Goal: Communication & Community: Answer question/provide support

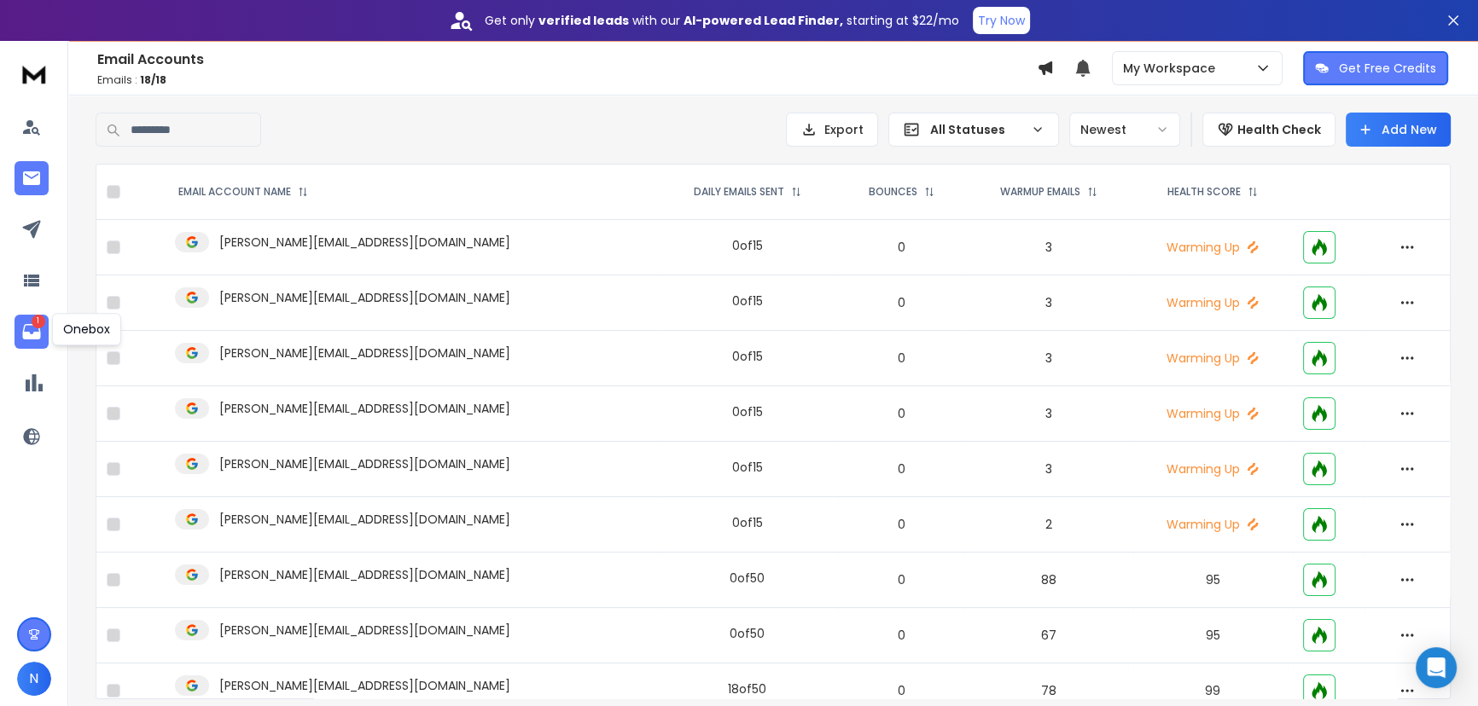
click at [32, 324] on icon at bounding box center [31, 332] width 20 height 20
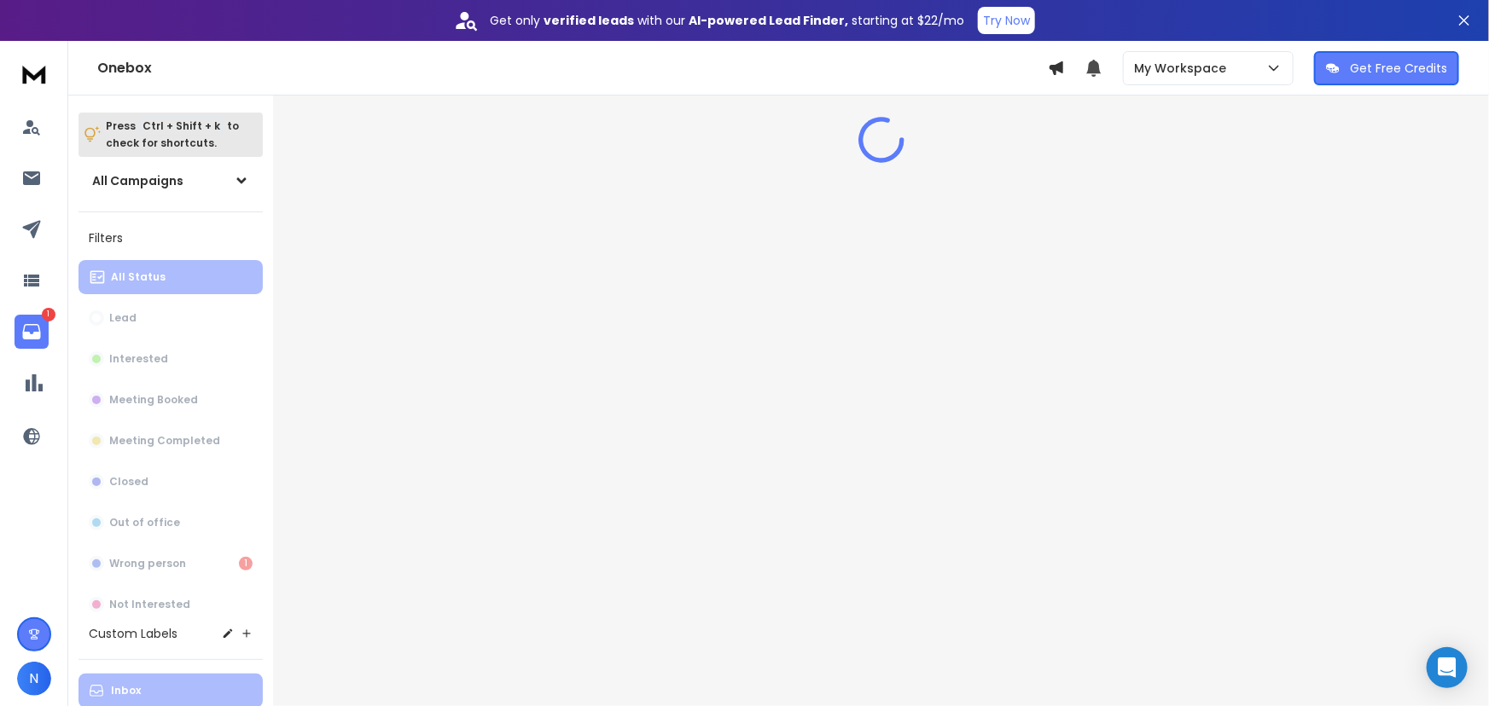
click at [204, 558] on div "All Status Lead Interested Meeting Booked Meeting Completed Closed Out of offic…" at bounding box center [170, 441] width 184 height 362
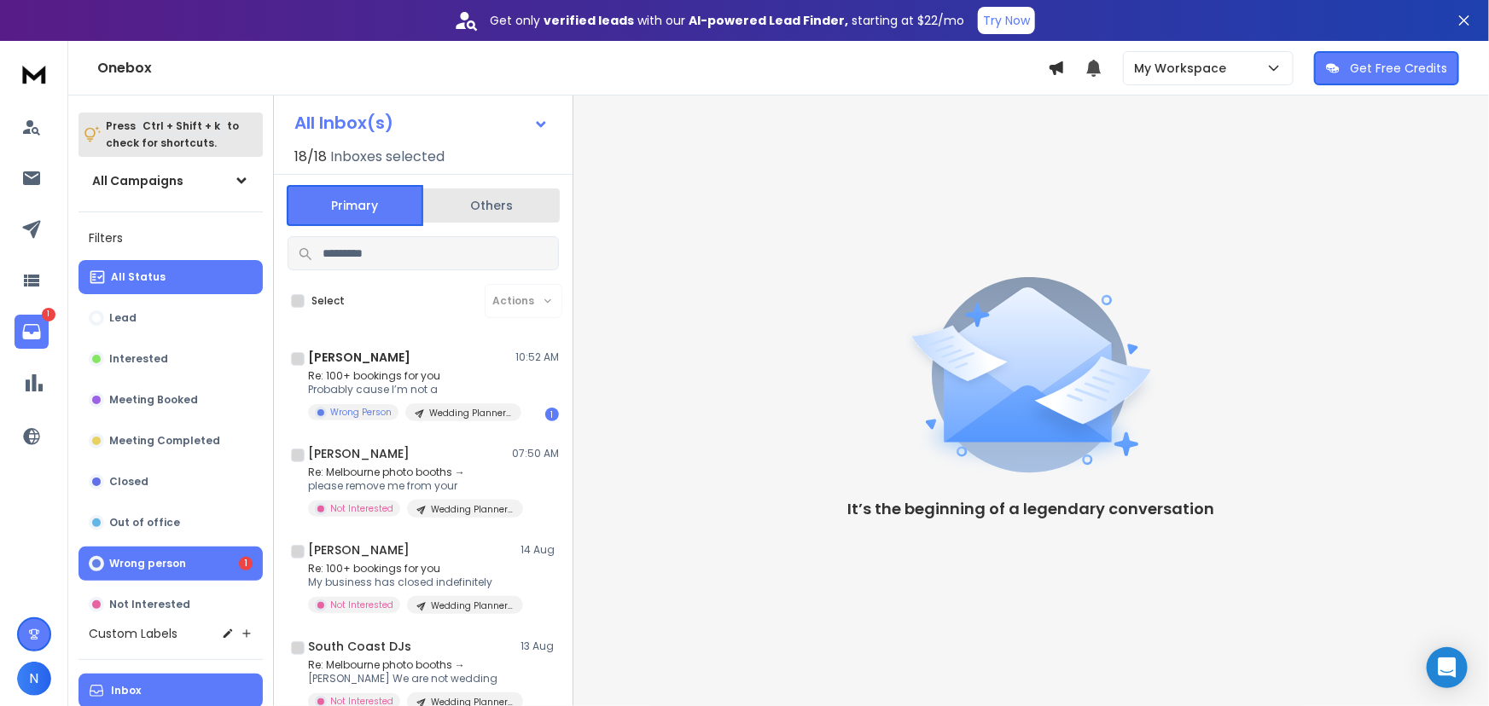
click at [183, 556] on button "Wrong person 1" at bounding box center [170, 564] width 184 height 34
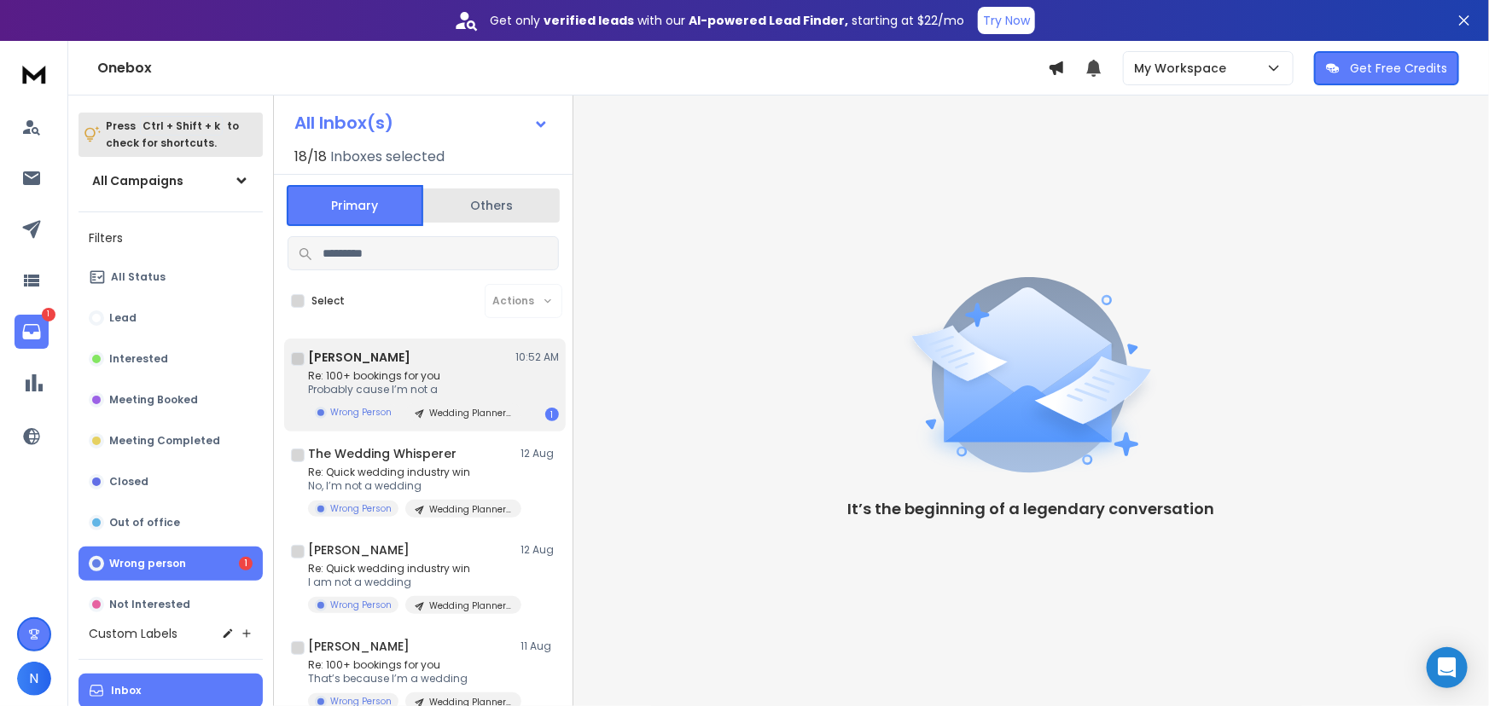
click at [450, 387] on p "Probably cause I’m not a" at bounding box center [410, 390] width 205 height 14
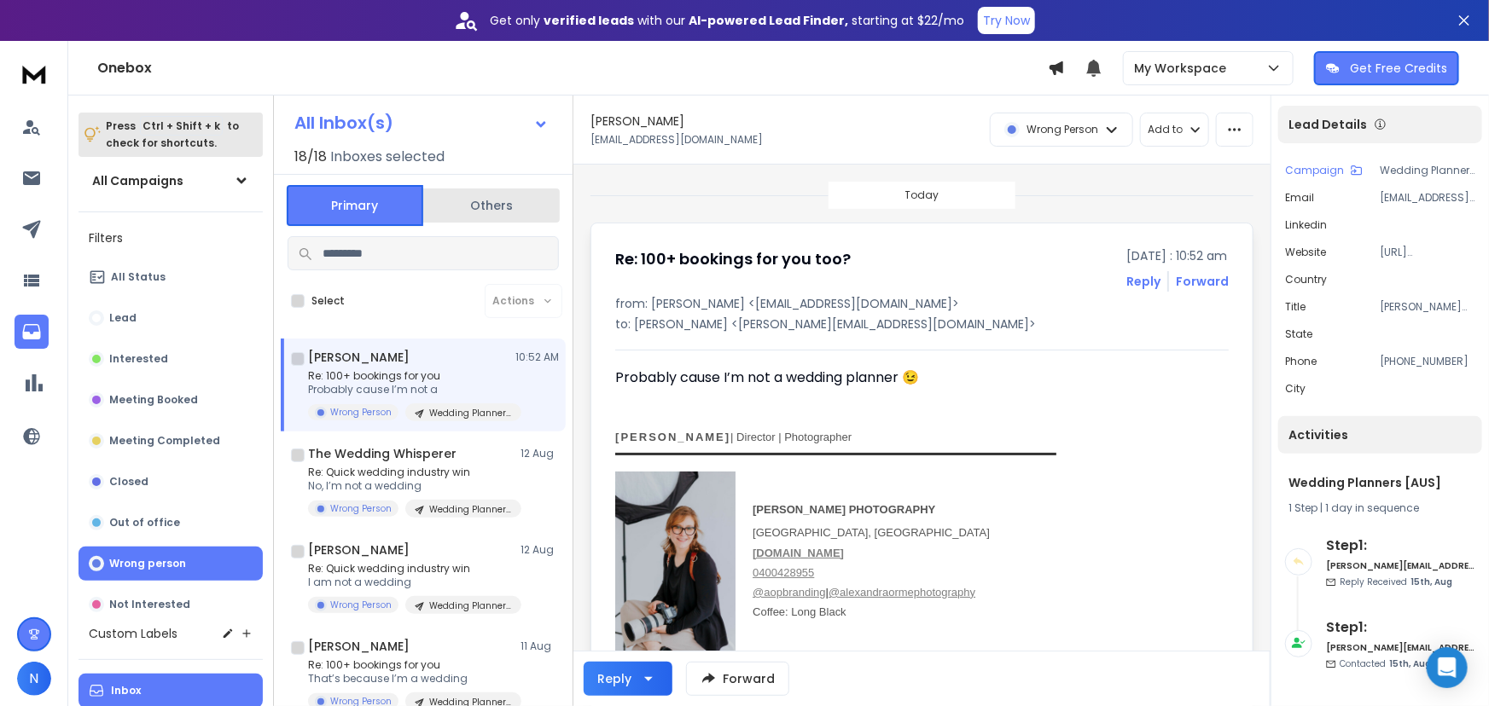
click at [616, 674] on div "Reply" at bounding box center [614, 679] width 34 height 17
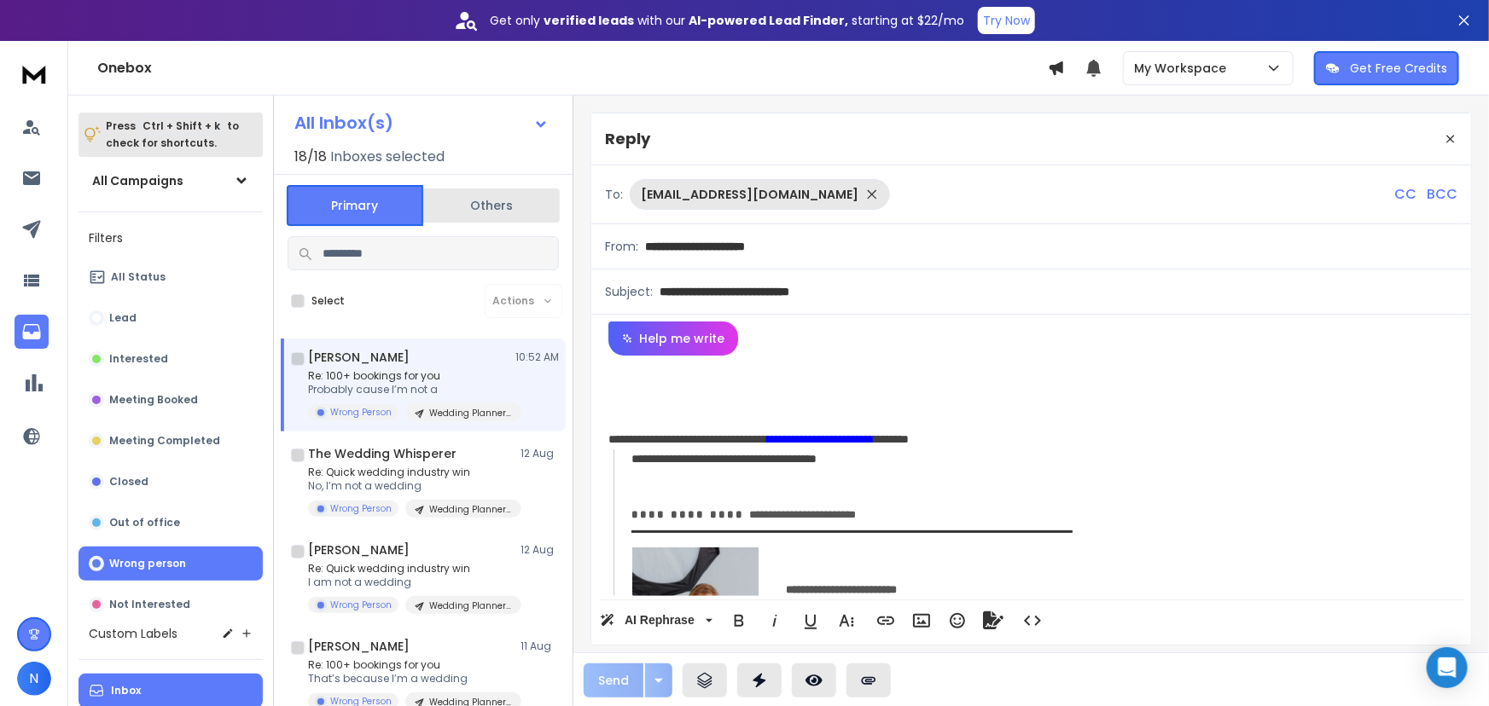
click at [732, 384] on div at bounding box center [1030, 382] width 845 height 19
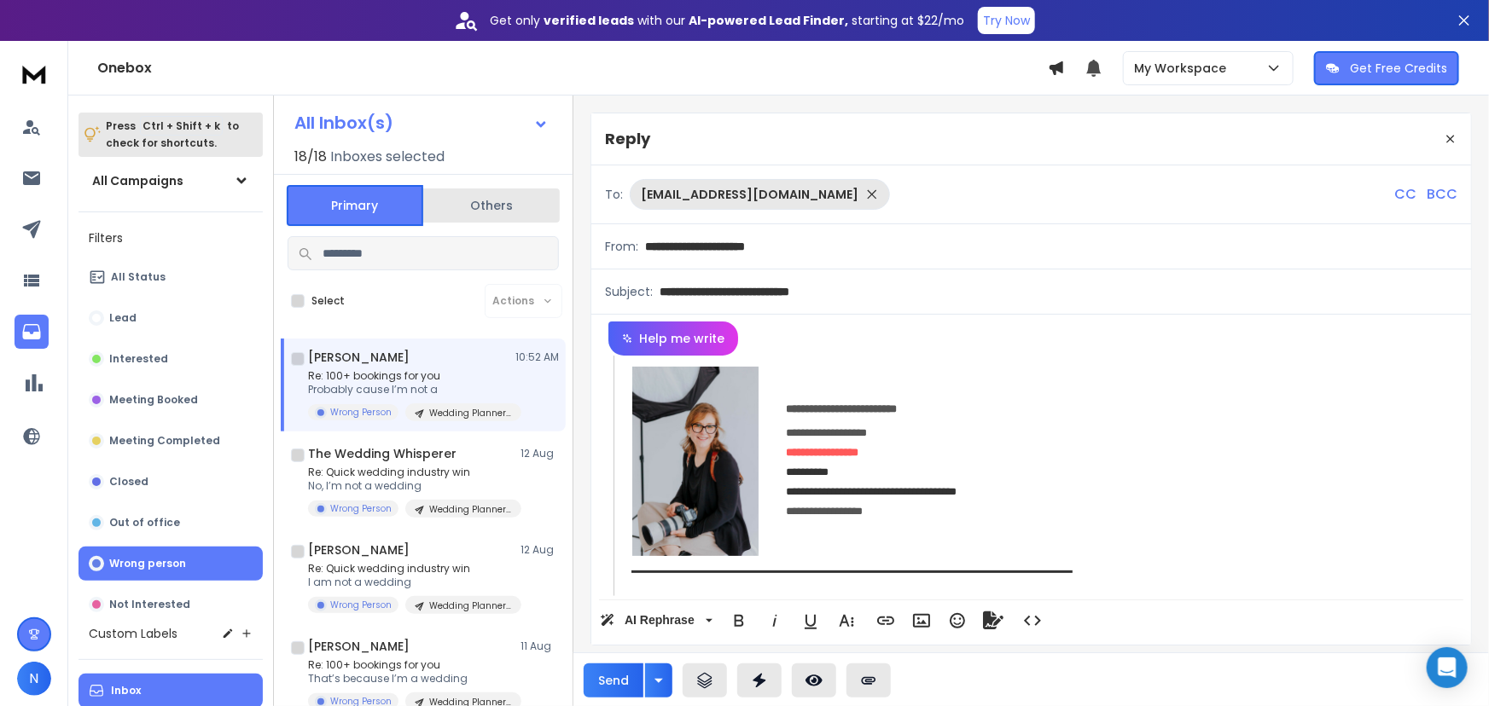
scroll to position [232, 0]
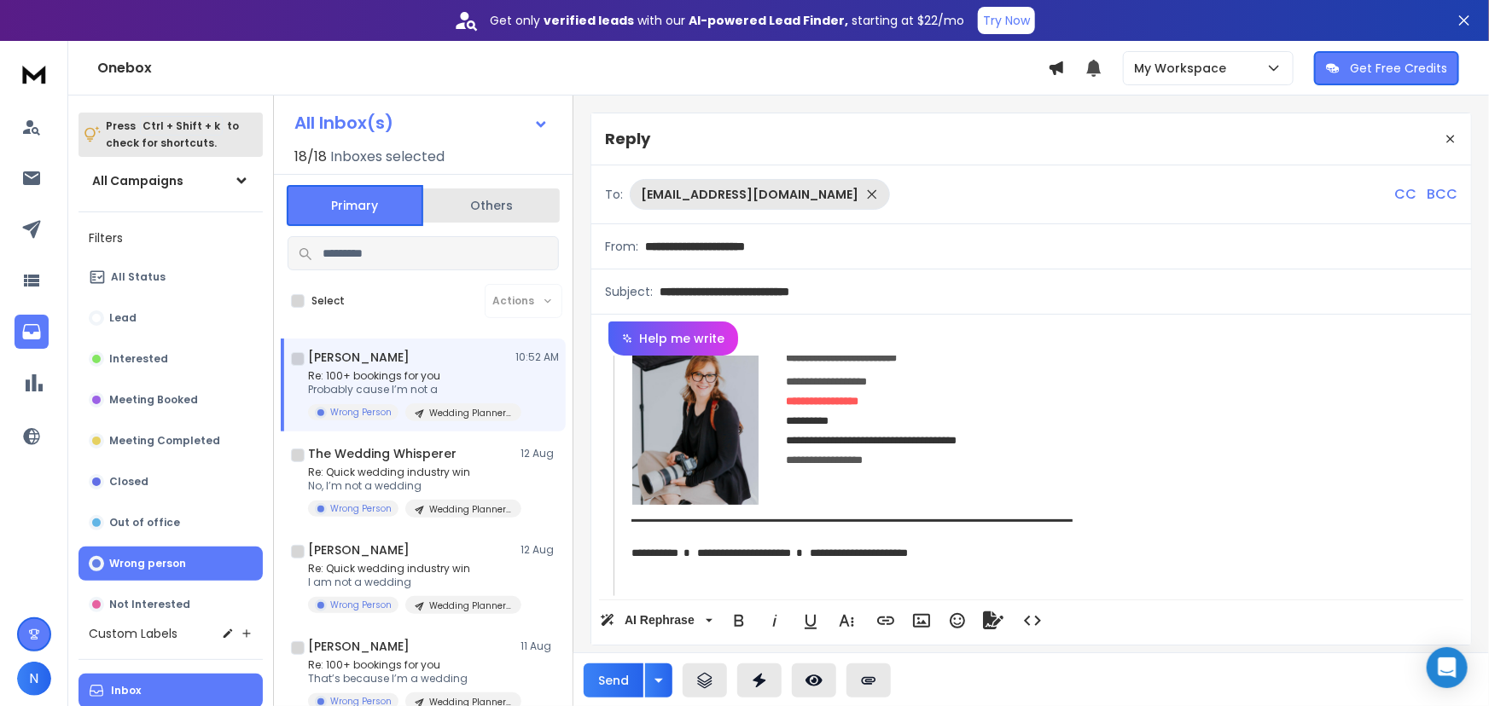
click at [858, 402] on link "**********" at bounding box center [822, 401] width 73 height 11
click at [858, 400] on link "**********" at bounding box center [822, 401] width 73 height 11
copy link "**********"
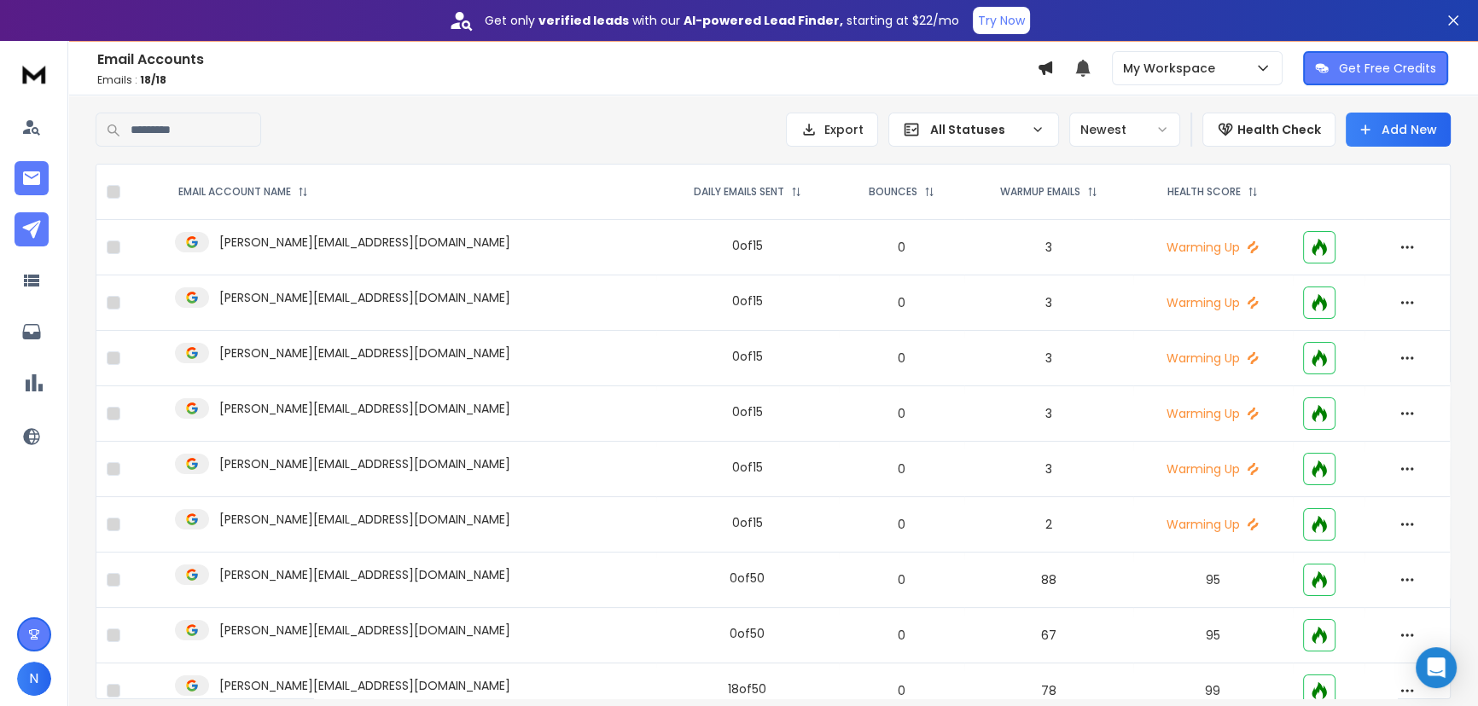
click at [21, 224] on link at bounding box center [32, 229] width 34 height 34
click at [22, 224] on icon at bounding box center [31, 229] width 20 height 20
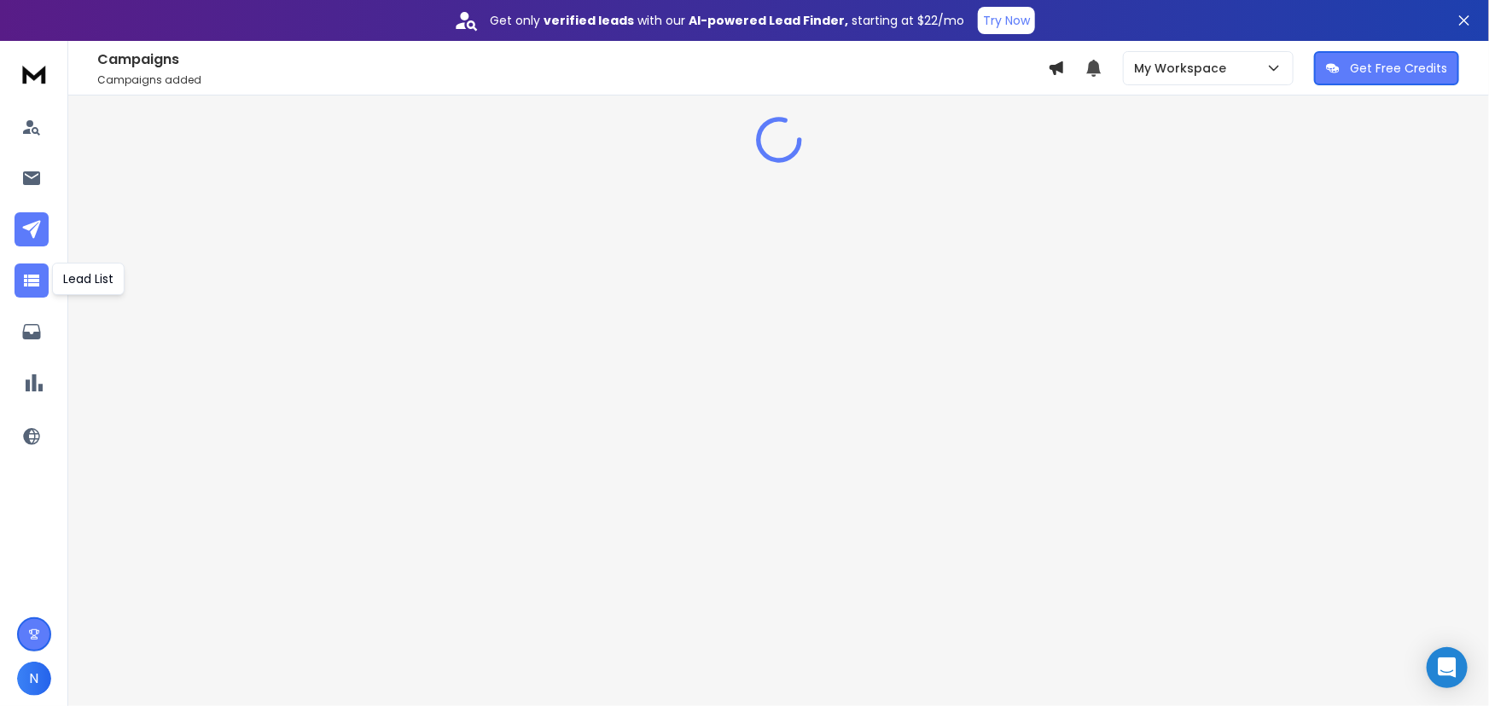
click at [31, 280] on icon at bounding box center [31, 281] width 15 height 12
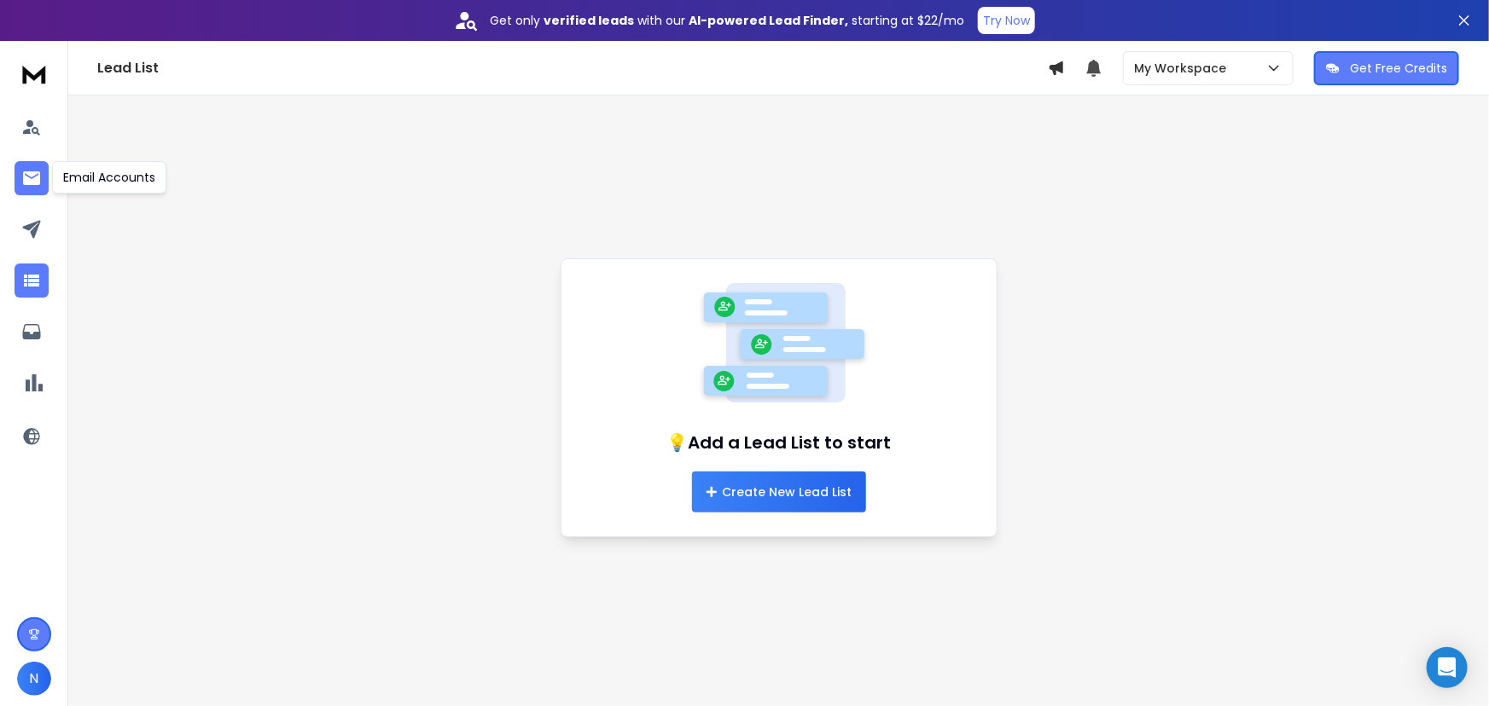
click at [36, 168] on icon at bounding box center [31, 178] width 20 height 20
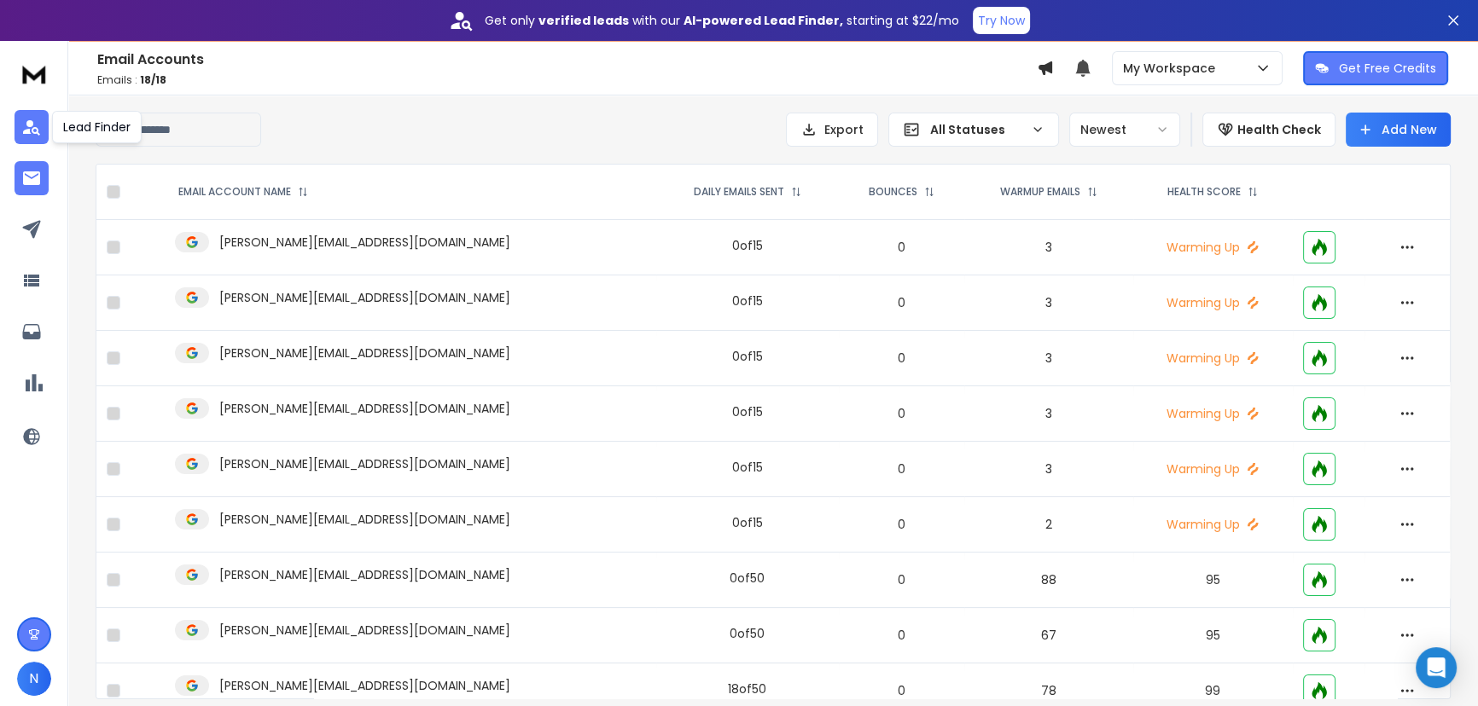
click at [35, 125] on icon at bounding box center [31, 127] width 20 height 20
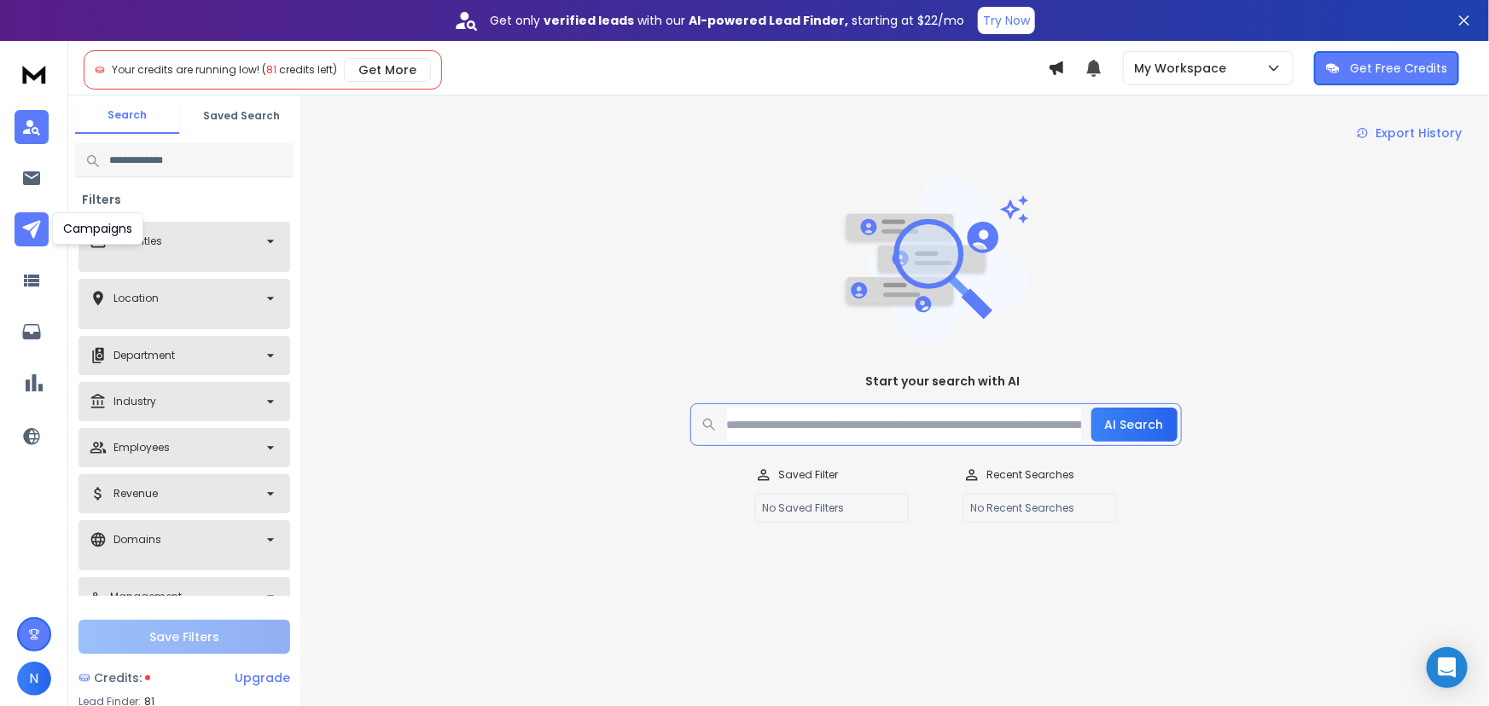
click at [44, 226] on link at bounding box center [32, 229] width 34 height 34
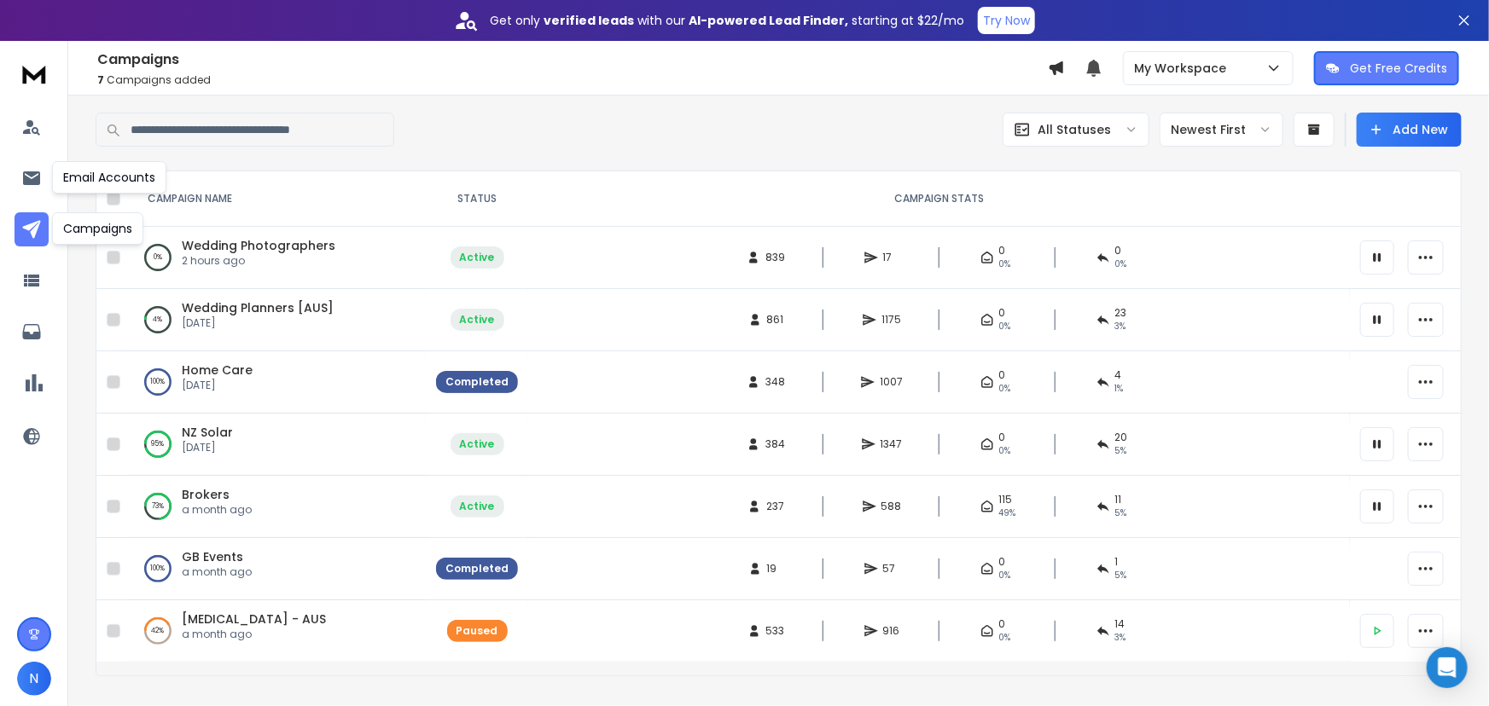
click at [17, 152] on div at bounding box center [34, 285] width 39 height 351
click at [32, 129] on icon at bounding box center [31, 131] width 17 height 9
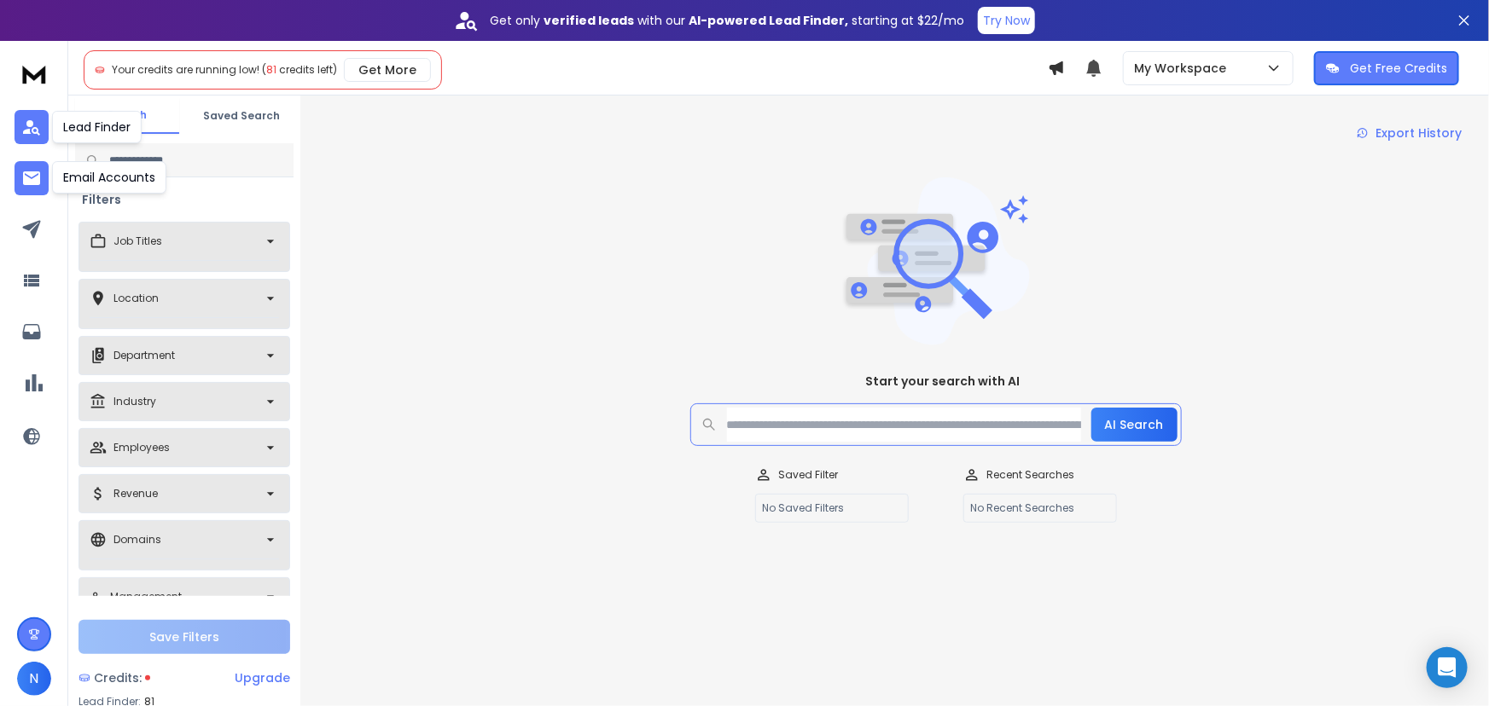
click at [30, 178] on icon at bounding box center [31, 178] width 17 height 14
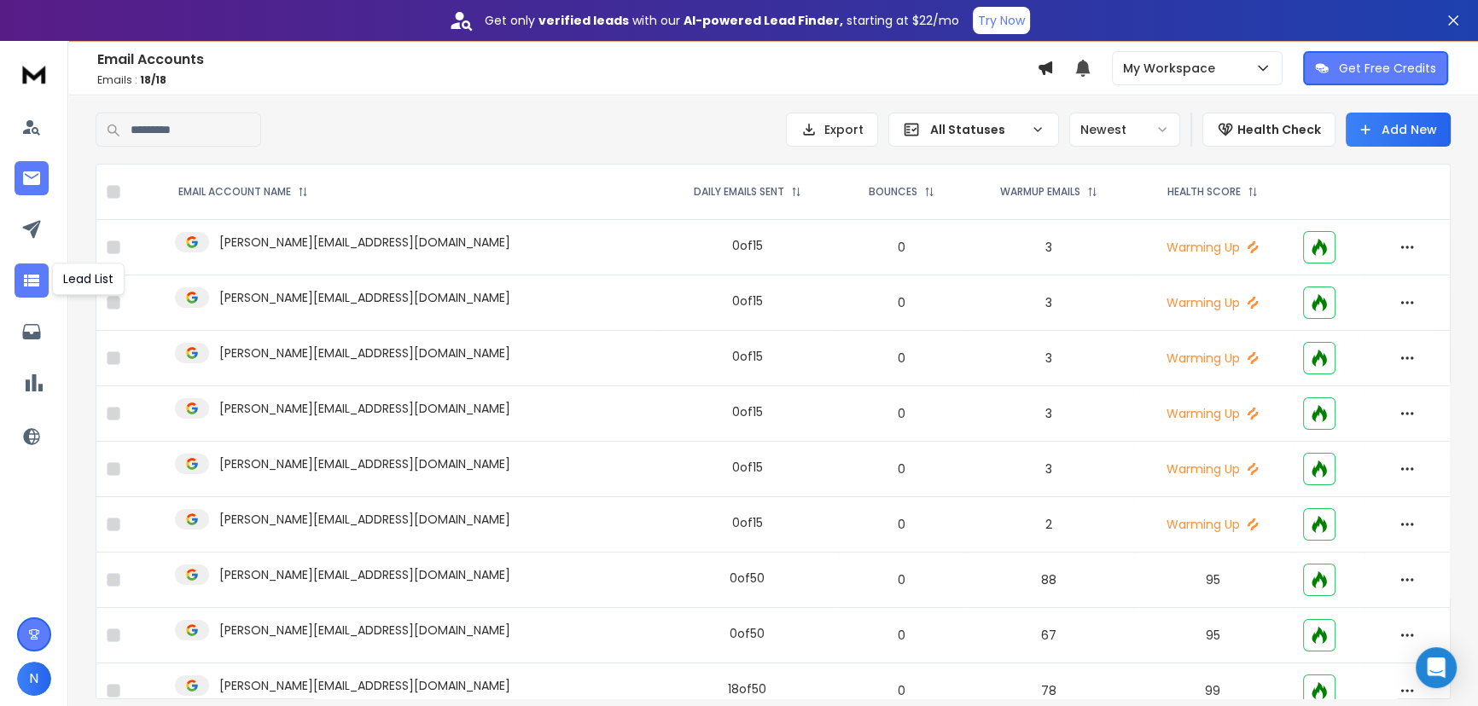
click at [26, 290] on link at bounding box center [32, 281] width 34 height 34
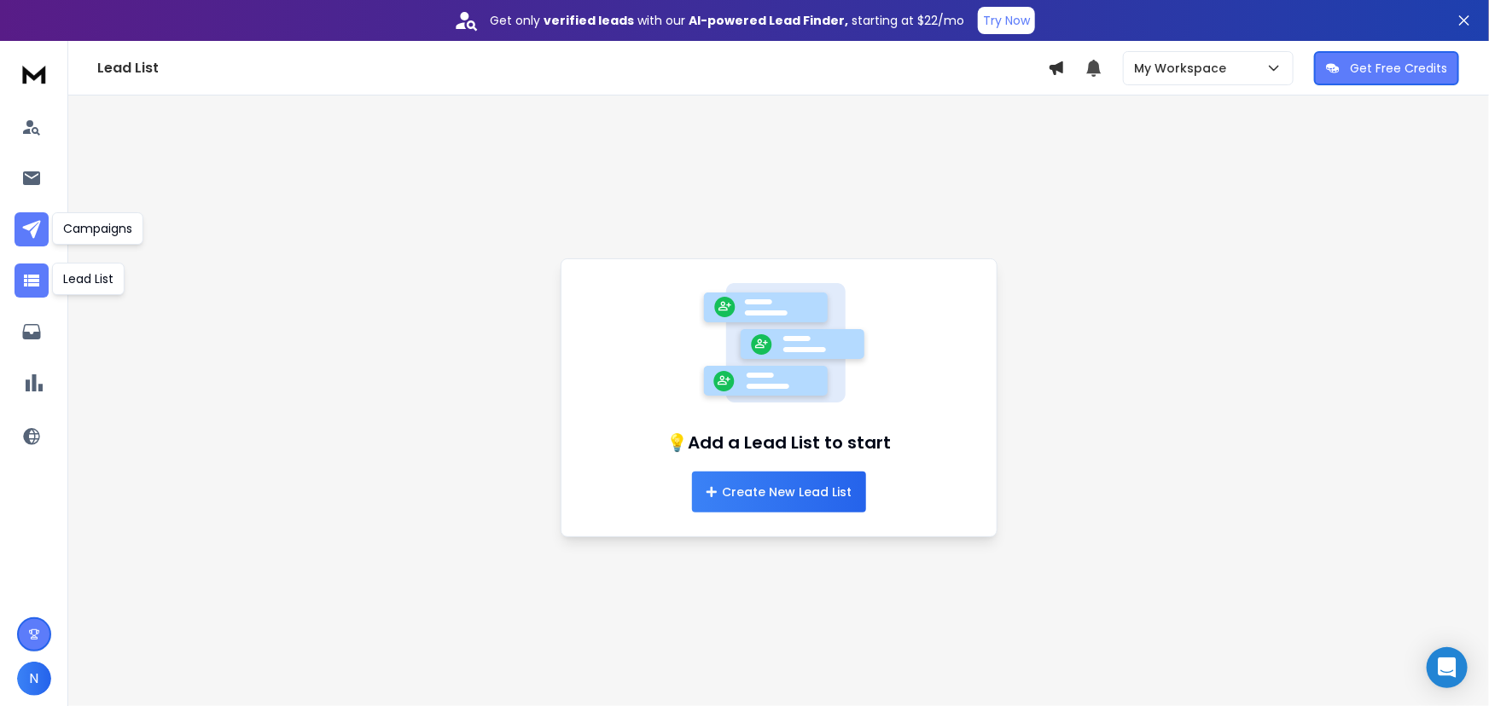
click at [41, 229] on icon at bounding box center [31, 229] width 20 height 20
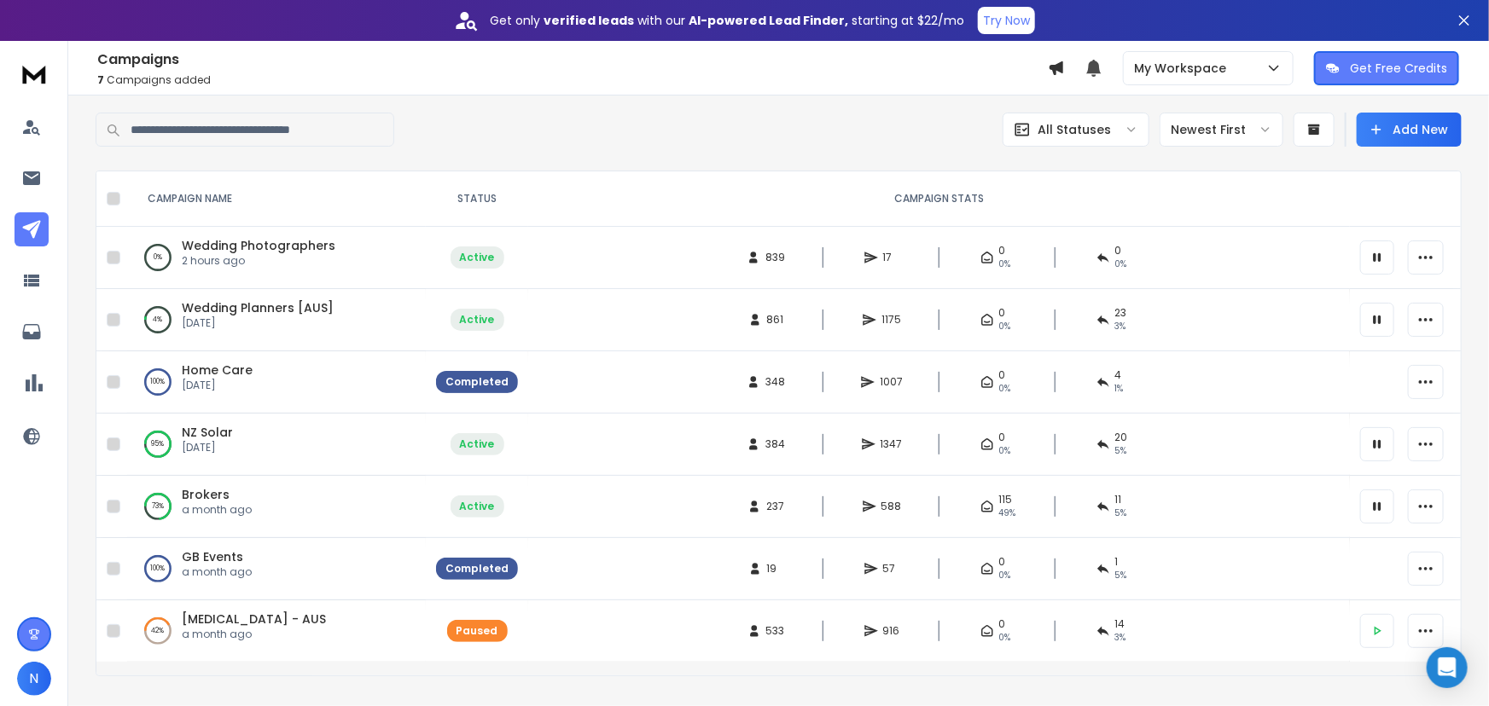
click at [58, 171] on div "N" at bounding box center [34, 377] width 68 height 672
click at [32, 172] on icon at bounding box center [31, 178] width 17 height 14
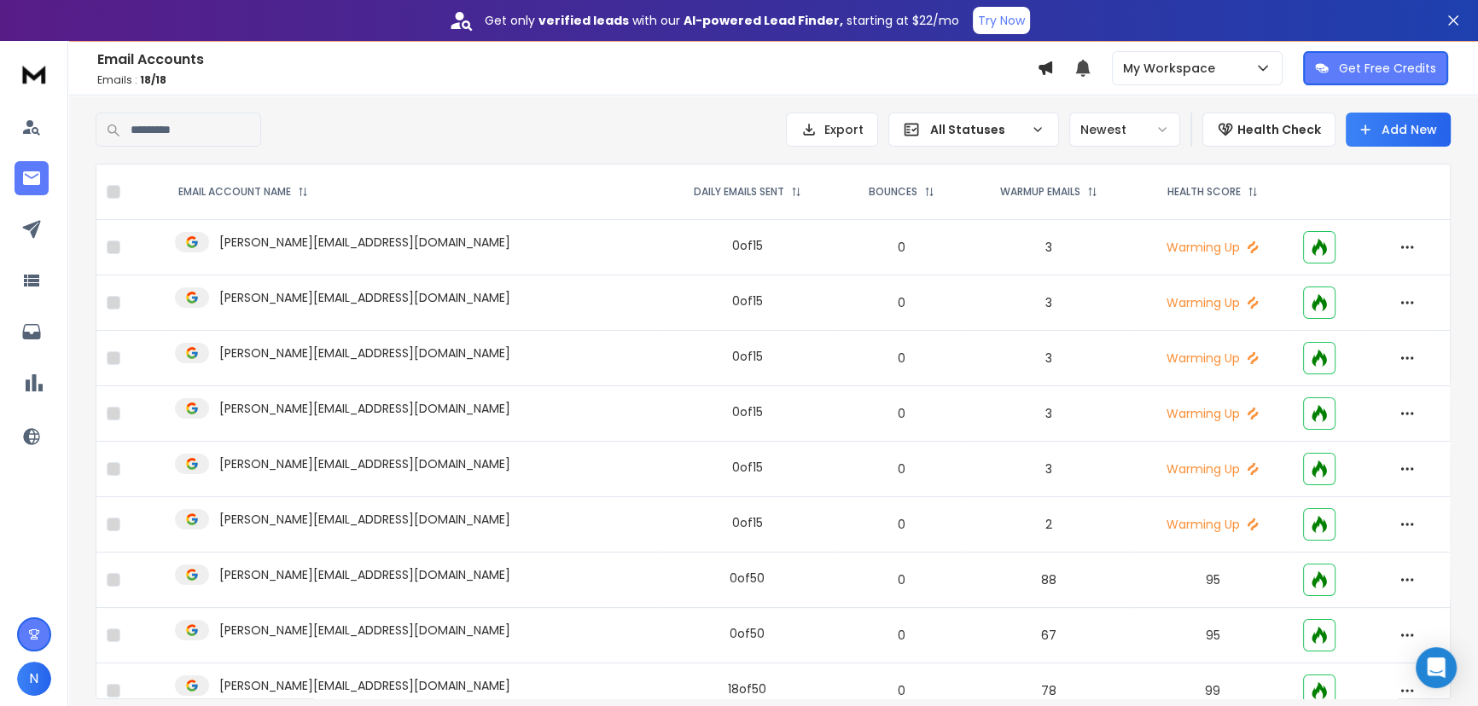
click at [61, 127] on div "N" at bounding box center [34, 377] width 68 height 672
click at [44, 126] on link at bounding box center [32, 127] width 34 height 34
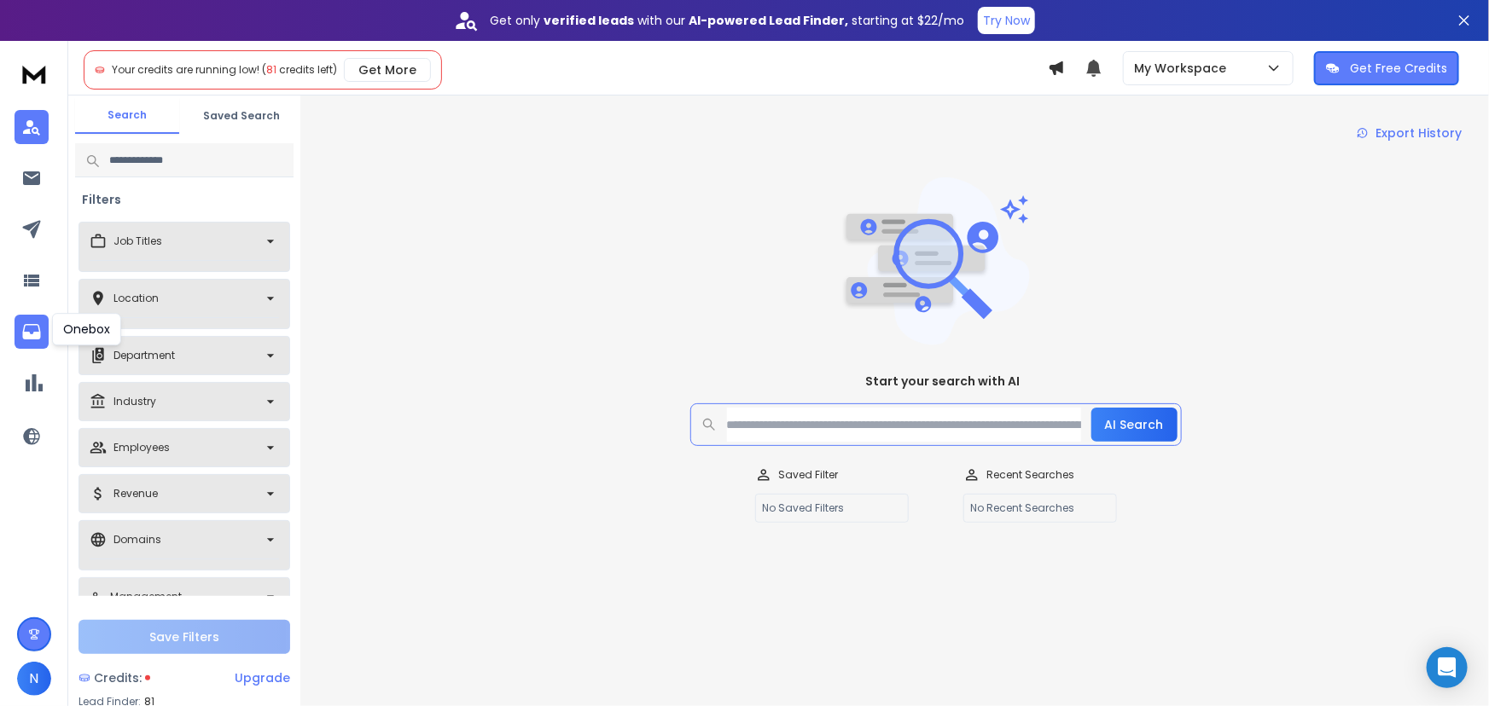
click at [46, 340] on link at bounding box center [32, 332] width 34 height 34
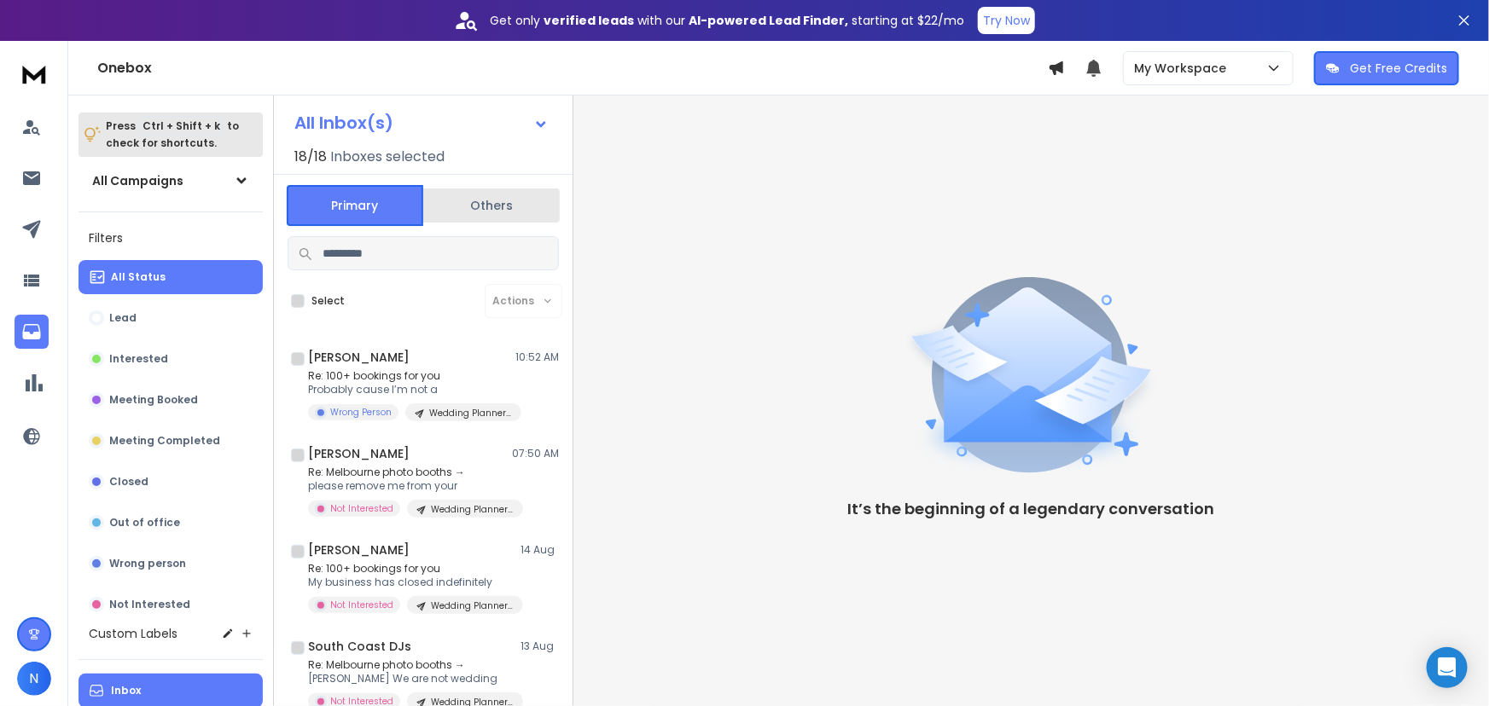
click at [137, 552] on button "Wrong person" at bounding box center [170, 564] width 184 height 34
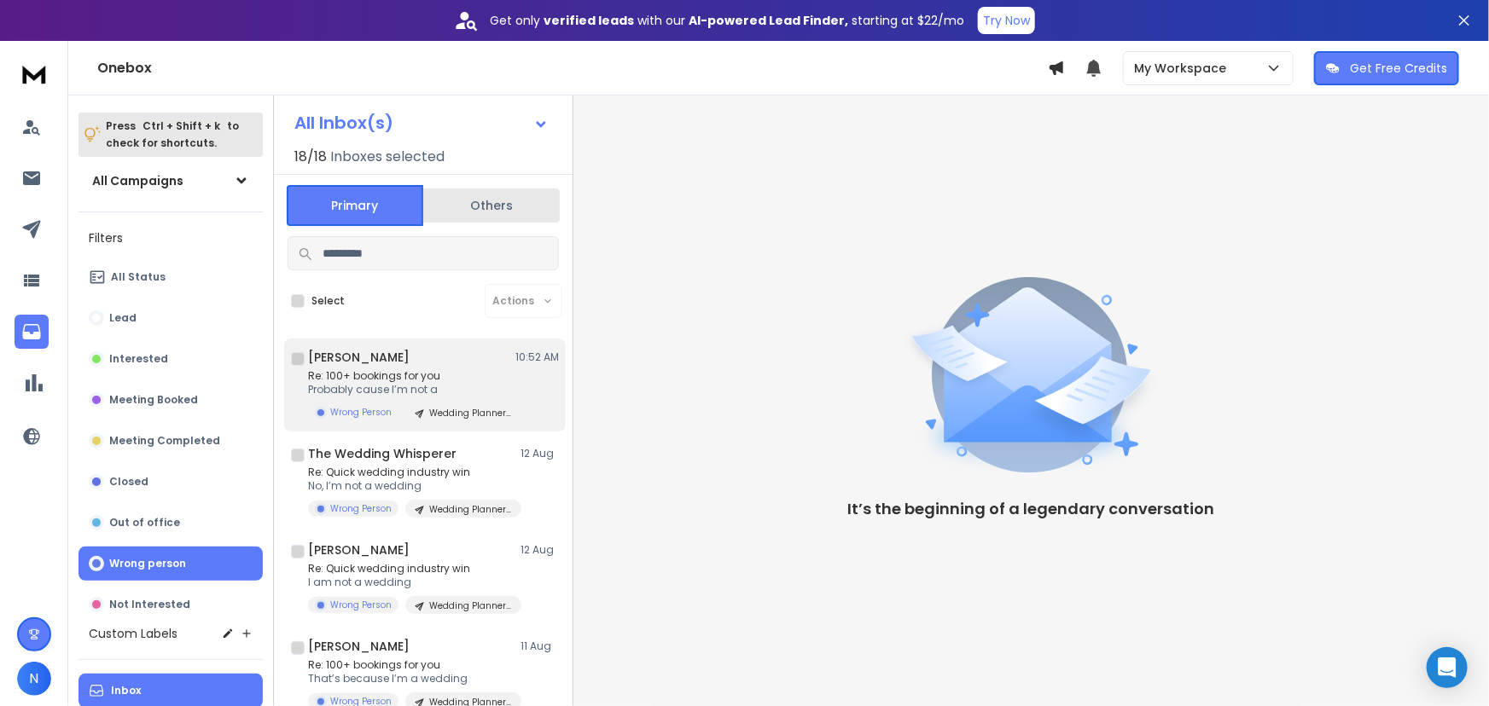
click at [442, 370] on p "Re: 100+ bookings for you" at bounding box center [410, 376] width 205 height 14
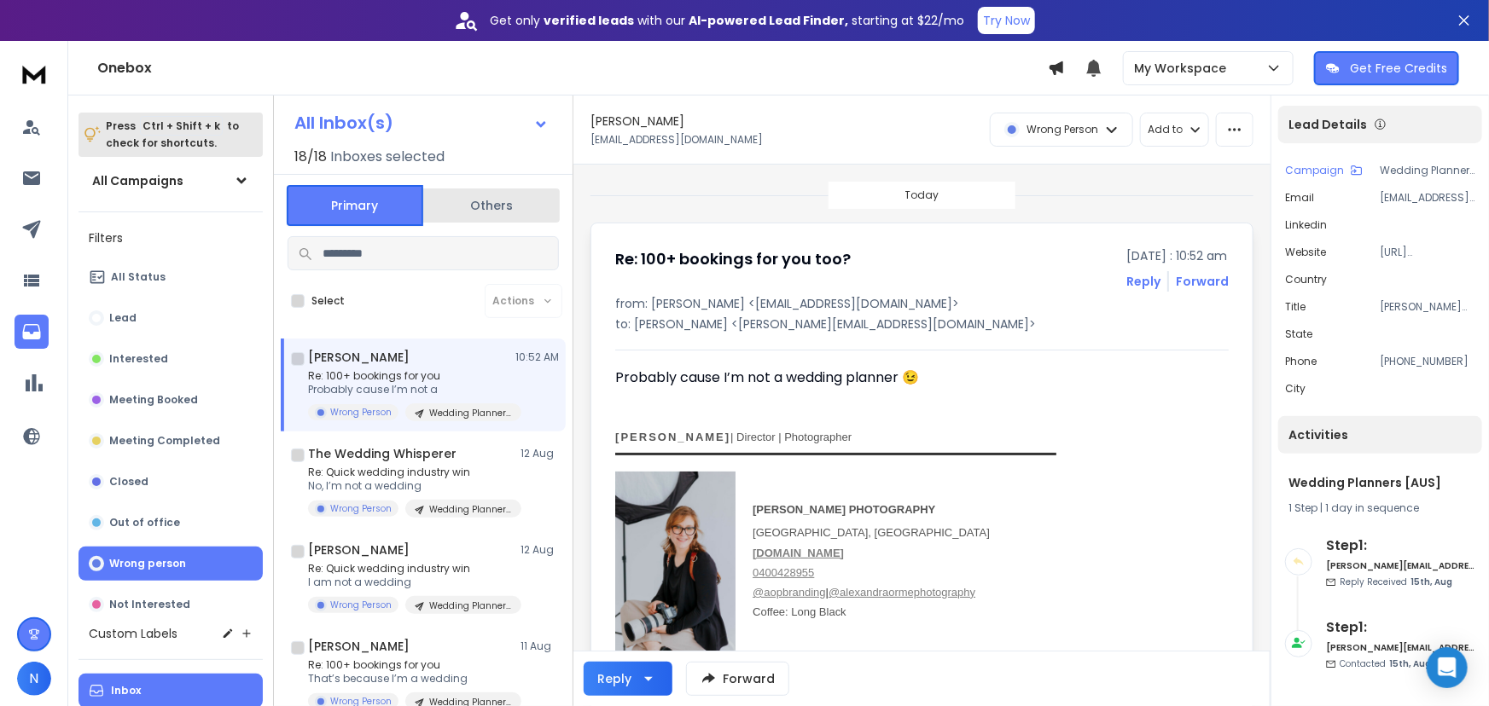
click at [598, 684] on div "Reply" at bounding box center [614, 679] width 34 height 17
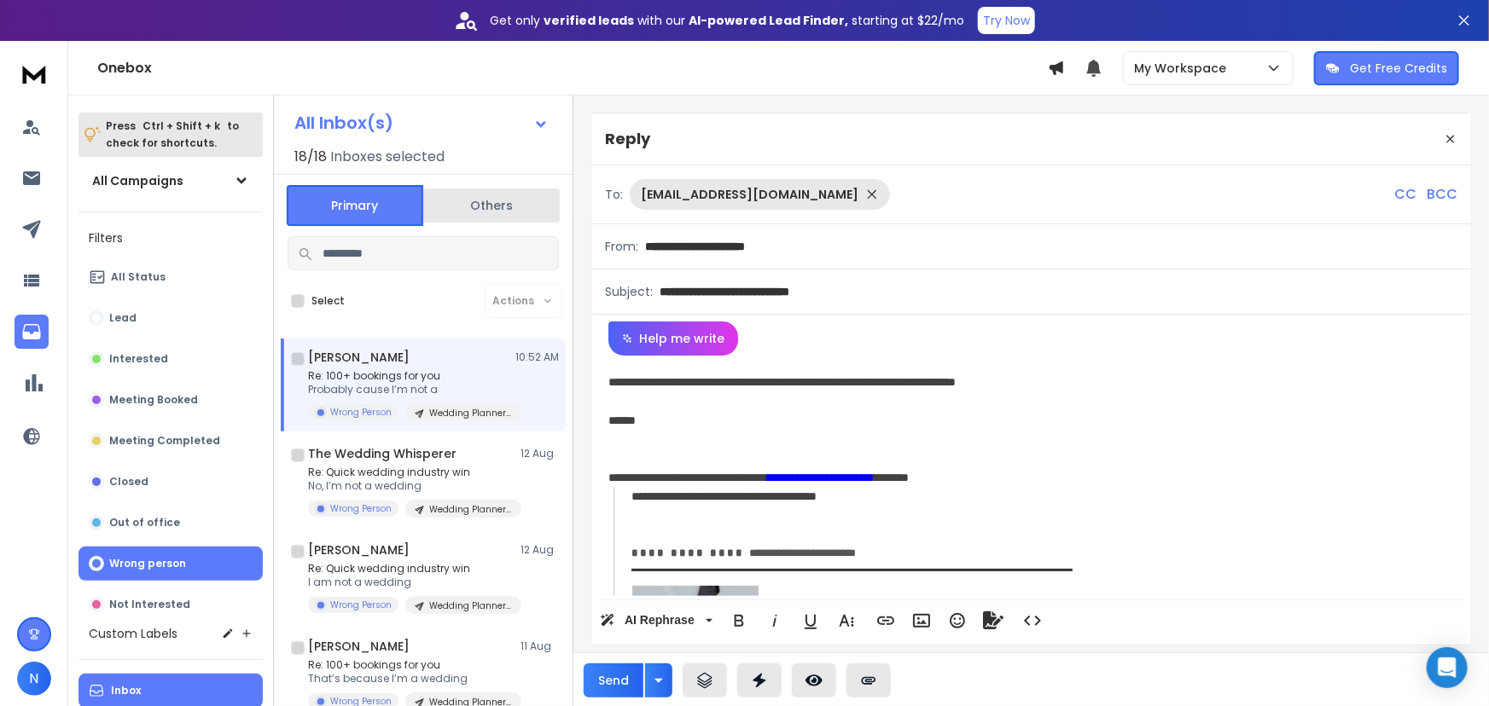
click at [606, 674] on button "Send" at bounding box center [613, 681] width 60 height 34
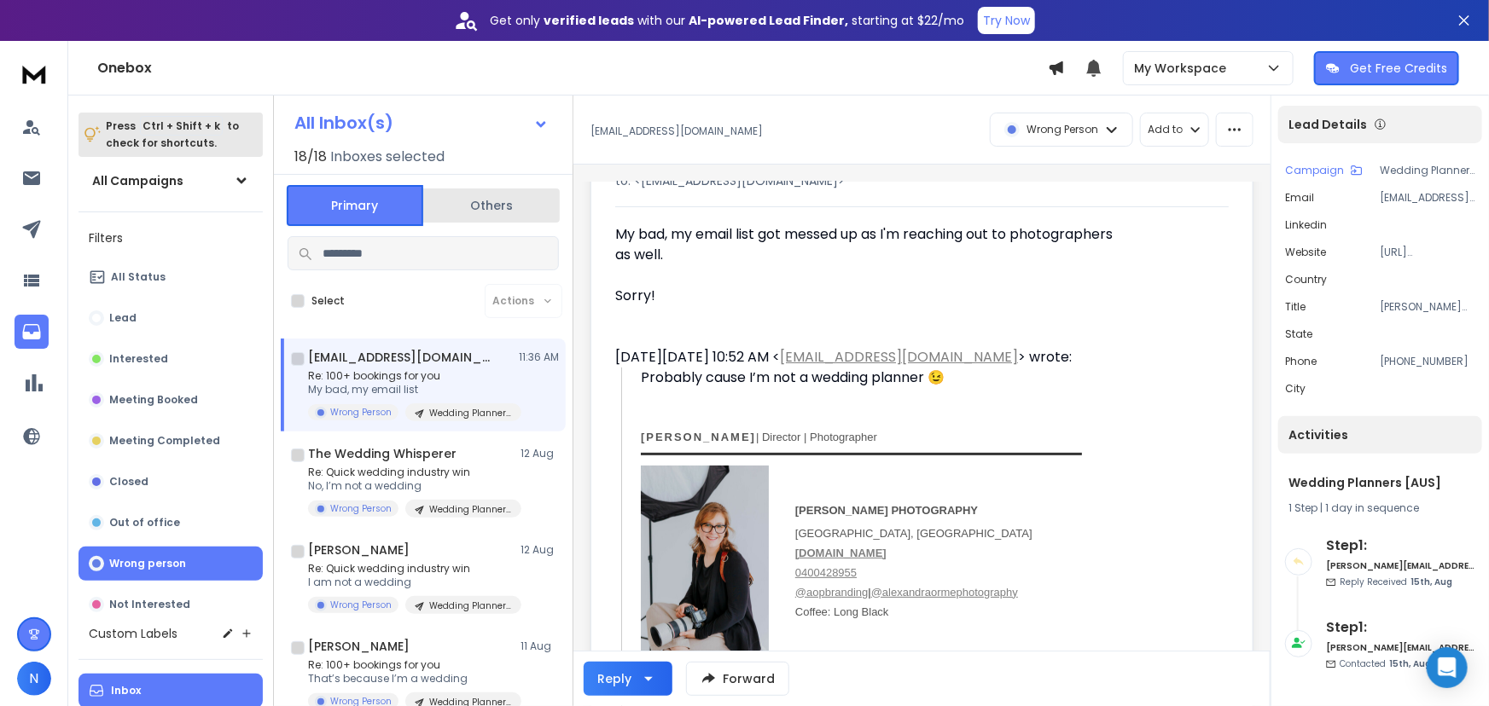
scroll to position [154, 0]
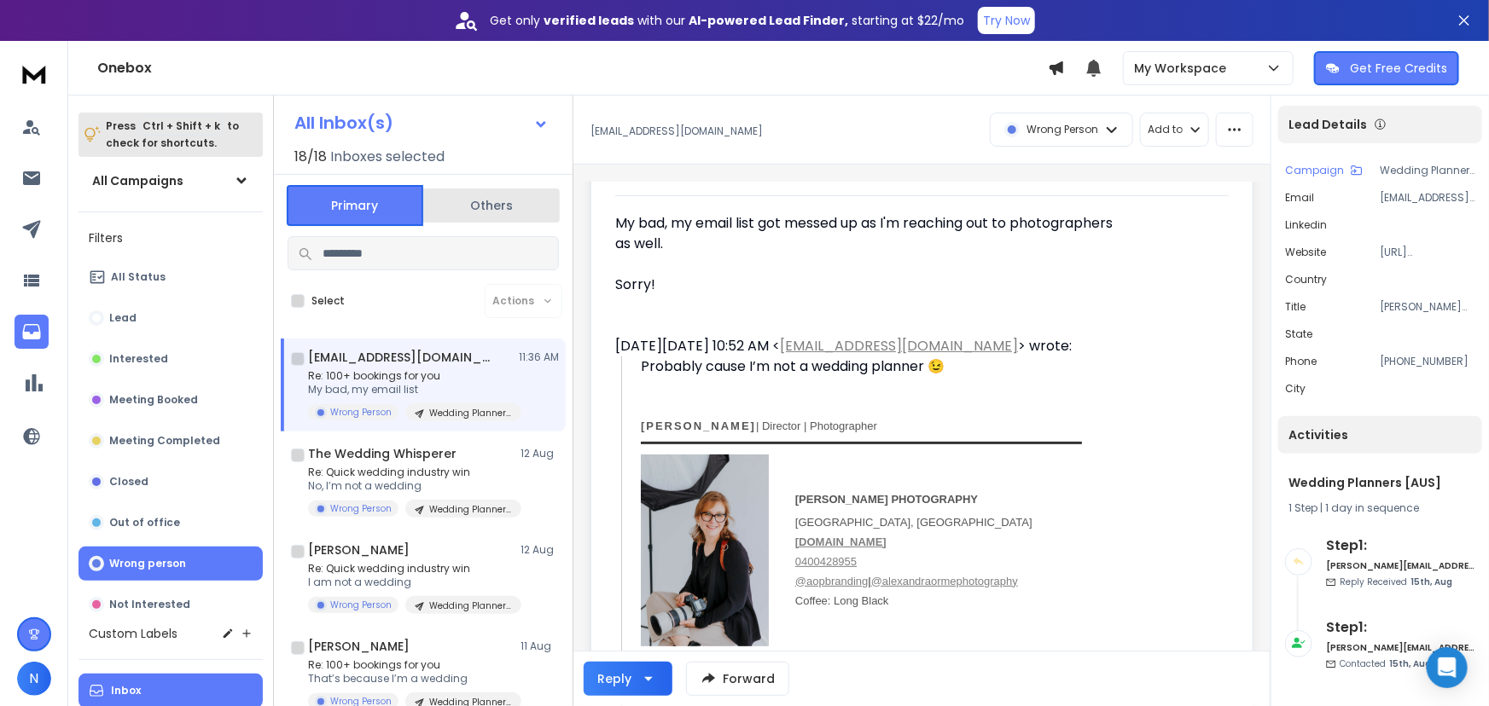
click at [737, 433] on span "[PERSON_NAME]" at bounding box center [698, 426] width 115 height 13
drag, startPoint x: 737, startPoint y: 444, endPoint x: 810, endPoint y: 439, distance: 73.5
click at [740, 433] on span "[PERSON_NAME]" at bounding box center [698, 426] width 115 height 13
click at [815, 435] on div "ALEXANDRA BIRD | Director | Photographer" at bounding box center [861, 426] width 441 height 17
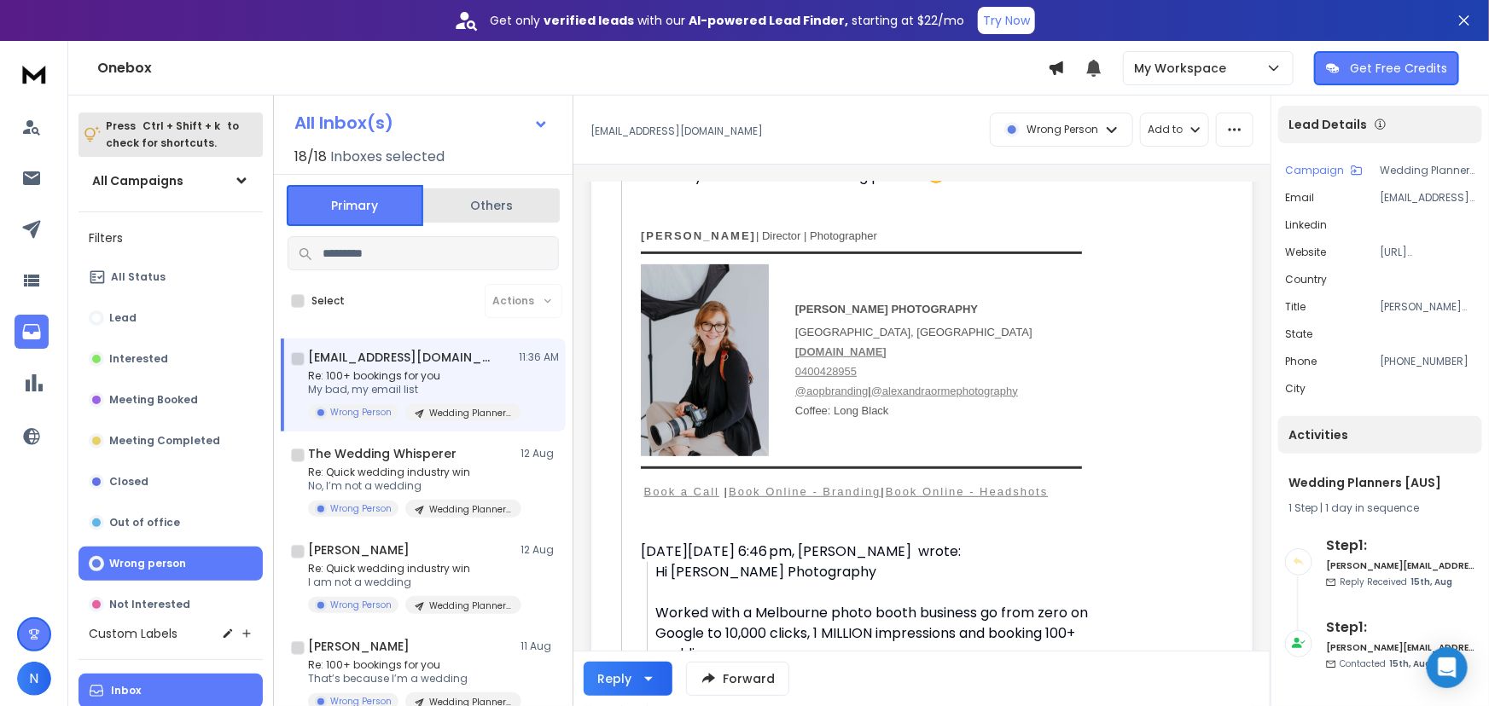
scroll to position [387, 0]
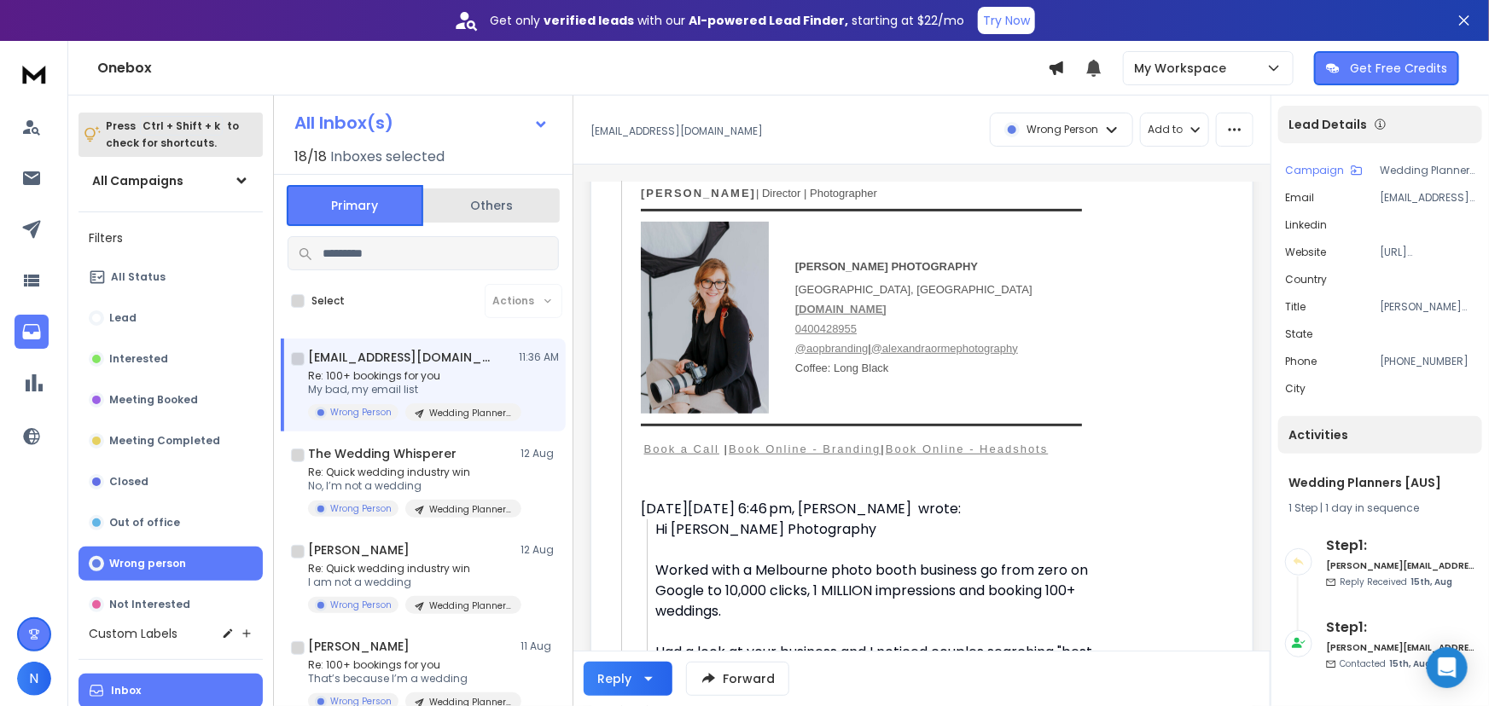
click at [873, 316] on link "[DOMAIN_NAME]" at bounding box center [840, 309] width 91 height 13
click at [874, 378] on div "Coffee: Long Black" at bounding box center [938, 368] width 287 height 20
drag, startPoint x: 874, startPoint y: 392, endPoint x: 893, endPoint y: 392, distance: 19.6
click at [877, 378] on div "Coffee: Long Black" at bounding box center [938, 368] width 287 height 20
click at [895, 378] on div "Coffee: Long Black" at bounding box center [938, 368] width 287 height 20
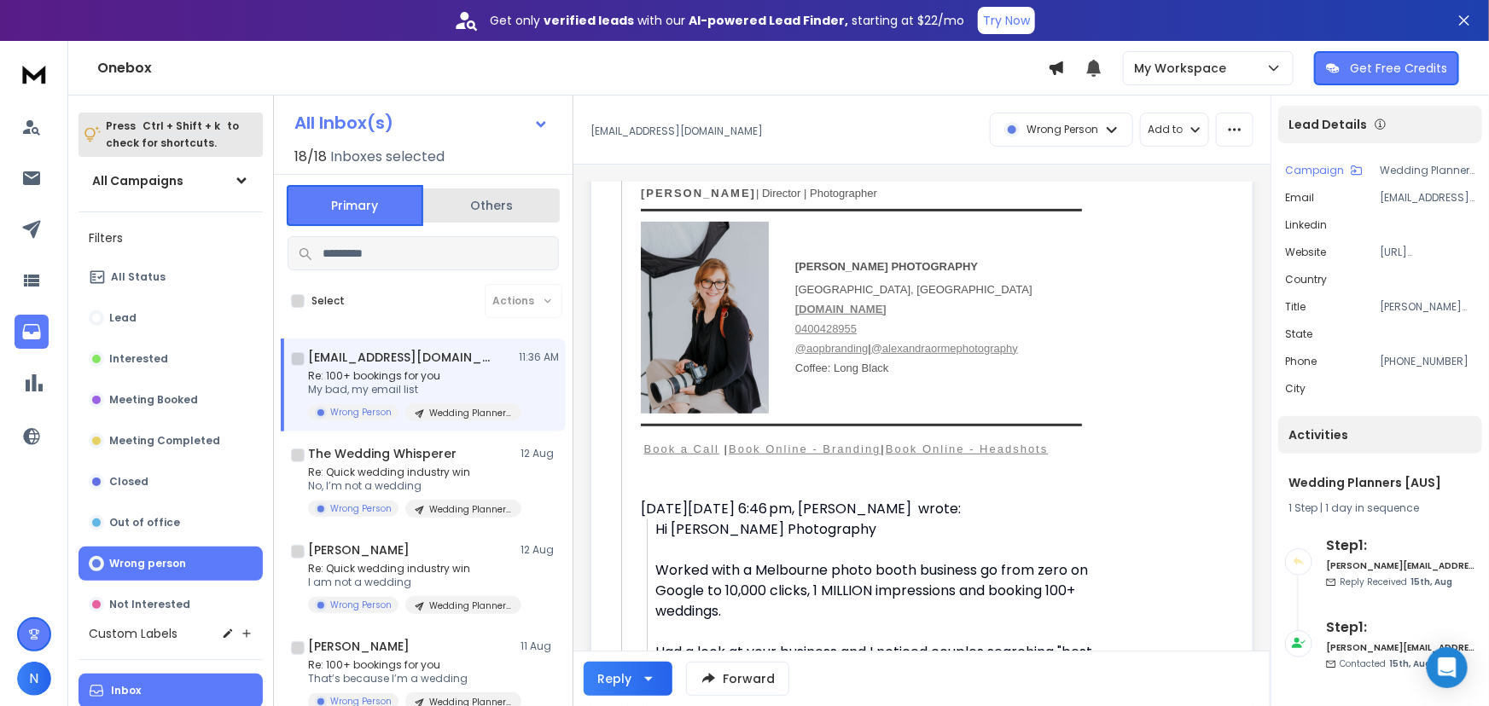
click at [895, 378] on div "Coffee: Long Black" at bounding box center [938, 368] width 287 height 20
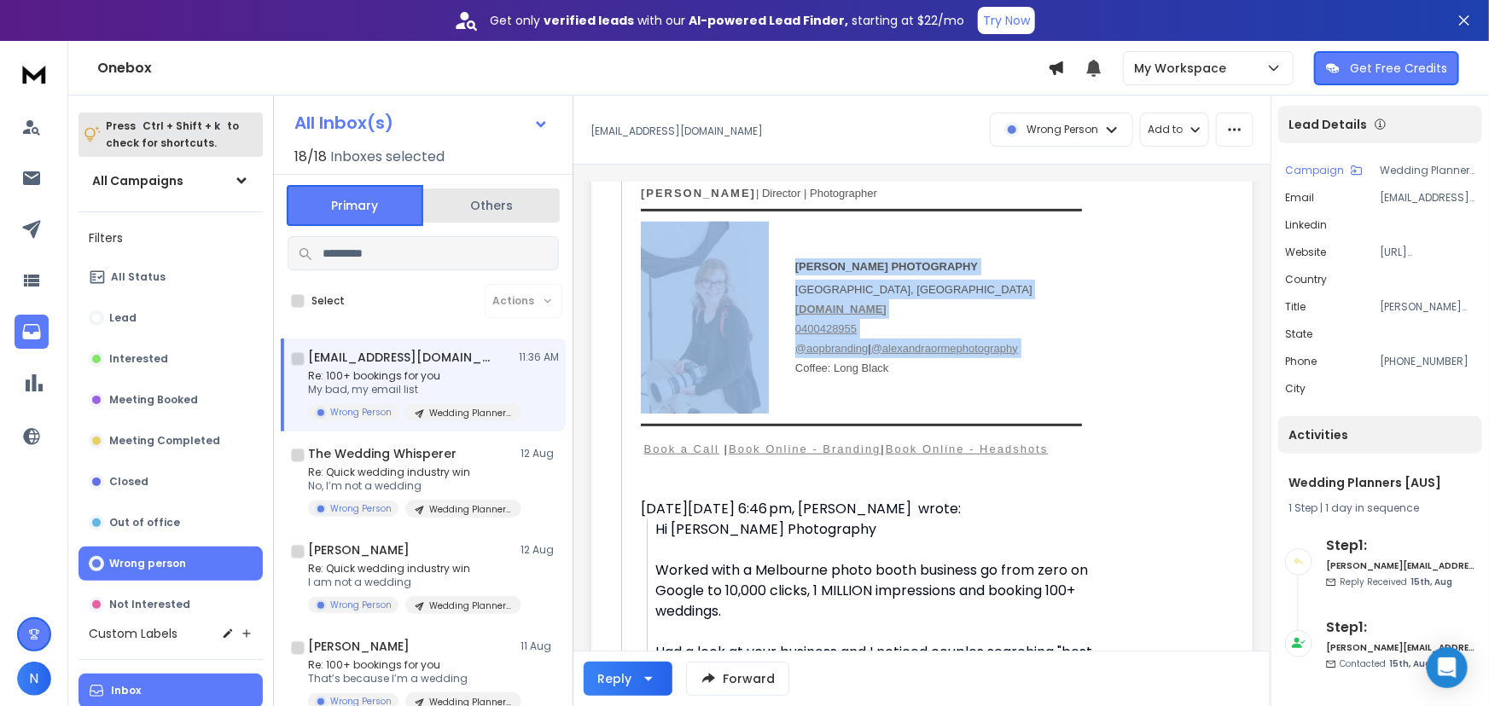
click at [895, 378] on div "Coffee: Long Black" at bounding box center [938, 368] width 287 height 20
click at [697, 340] on img at bounding box center [705, 318] width 128 height 192
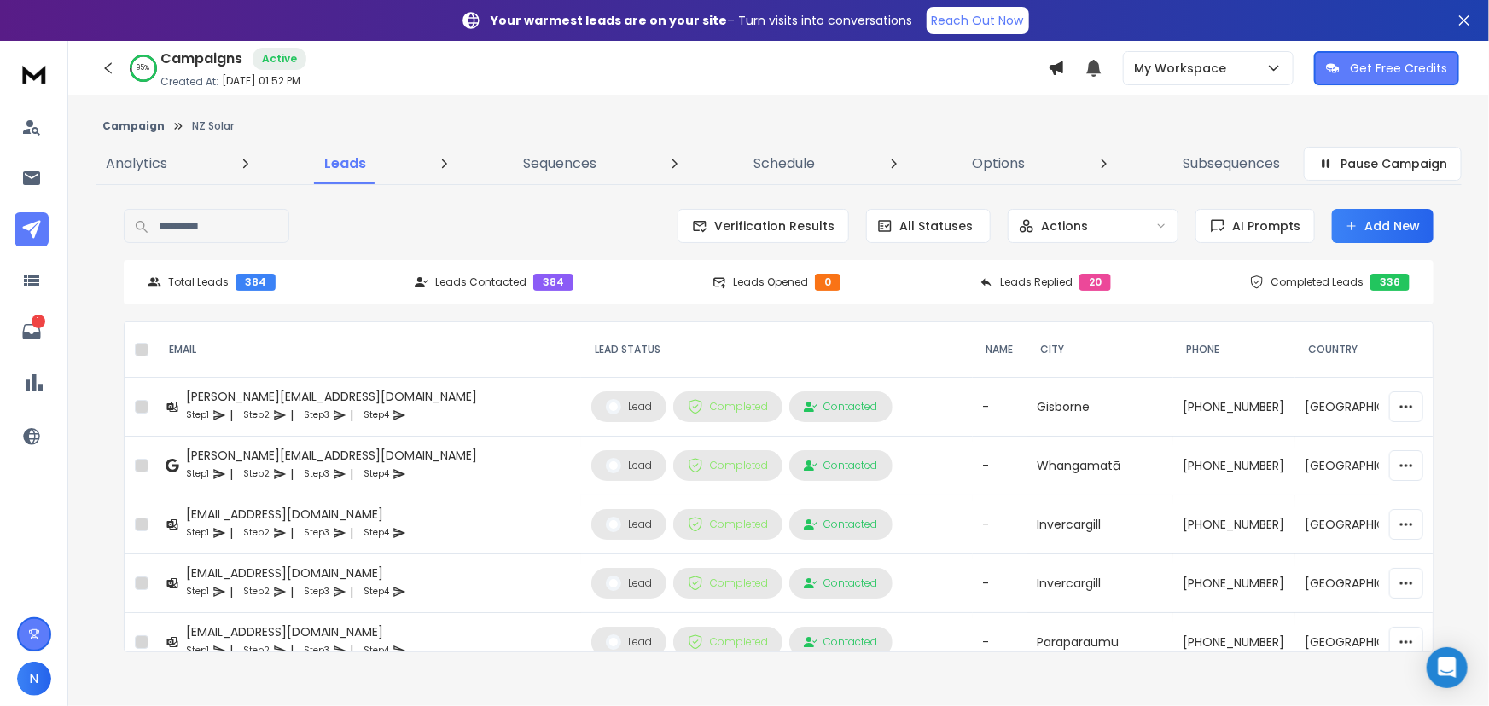
click at [49, 321] on div "1" at bounding box center [34, 335] width 39 height 41
click at [32, 324] on icon at bounding box center [31, 332] width 20 height 20
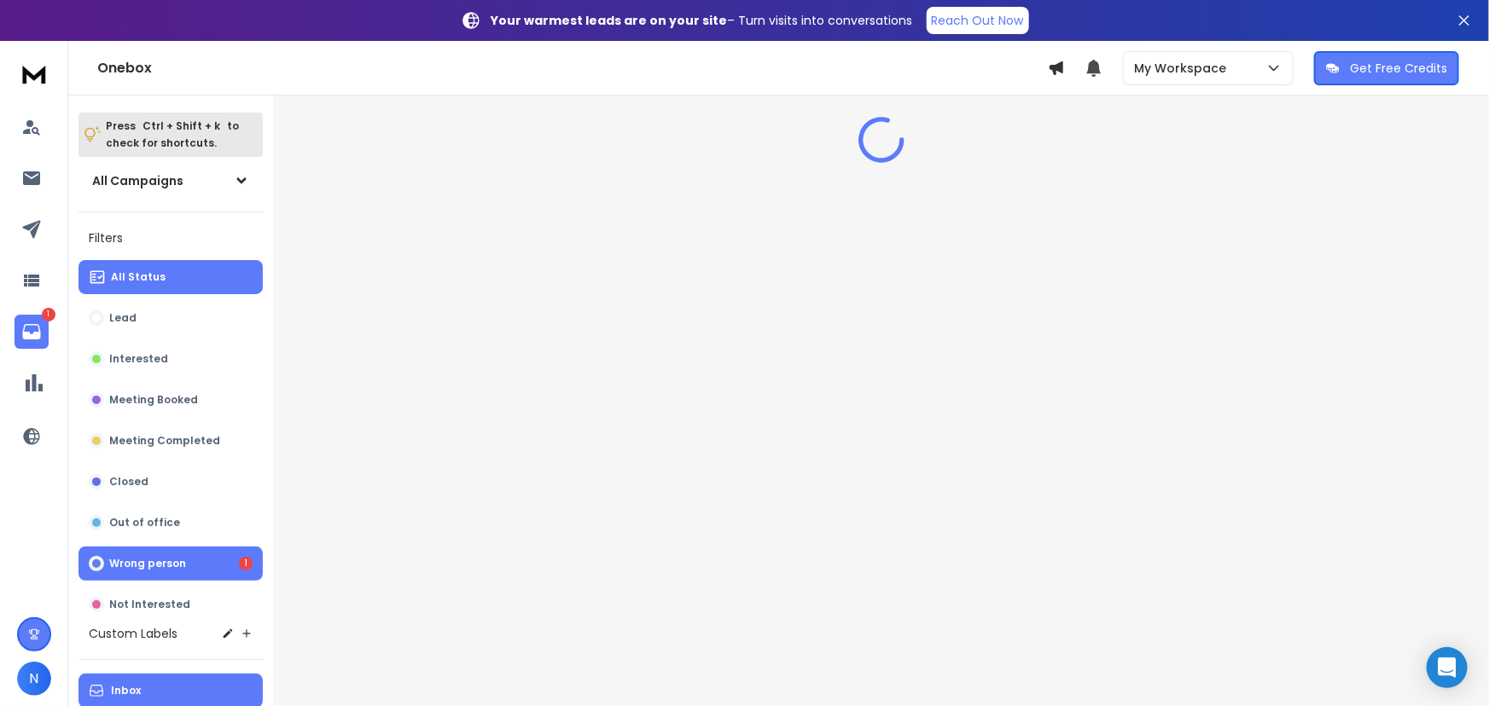
click at [193, 577] on div "All Status Lead Interested Meeting Booked Meeting Completed Closed Out of offic…" at bounding box center [170, 441] width 184 height 362
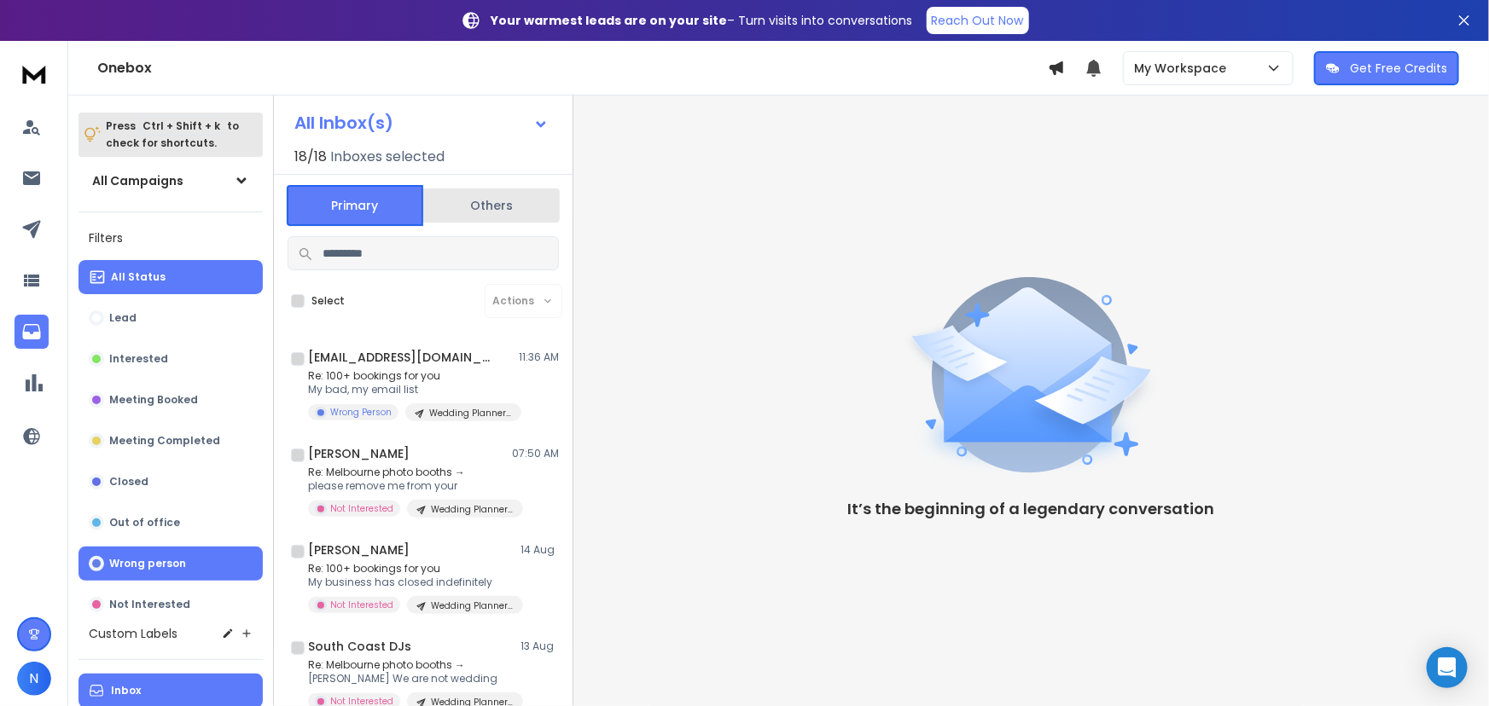
click at [169, 571] on div "Wrong person" at bounding box center [137, 563] width 97 height 15
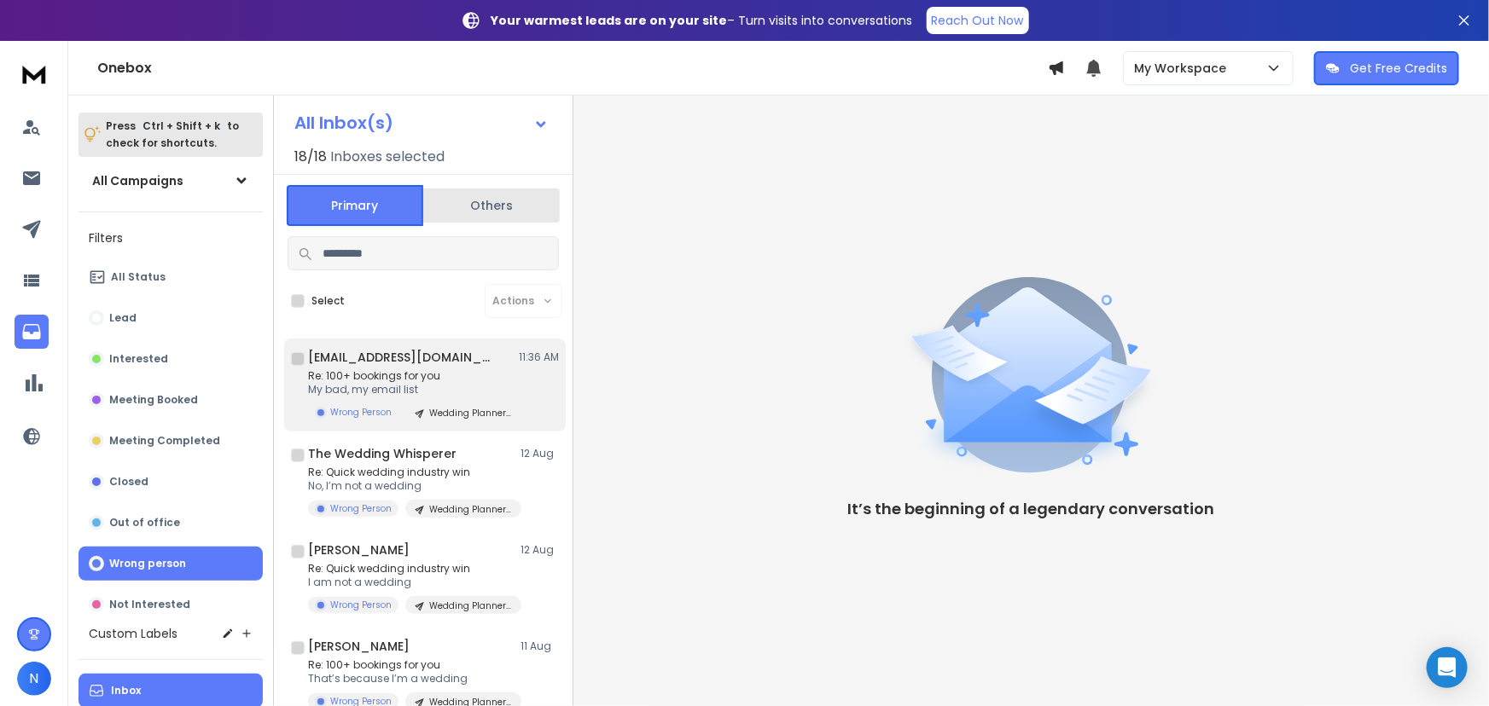
click at [444, 370] on p "Re: 100+ bookings for you" at bounding box center [410, 376] width 205 height 14
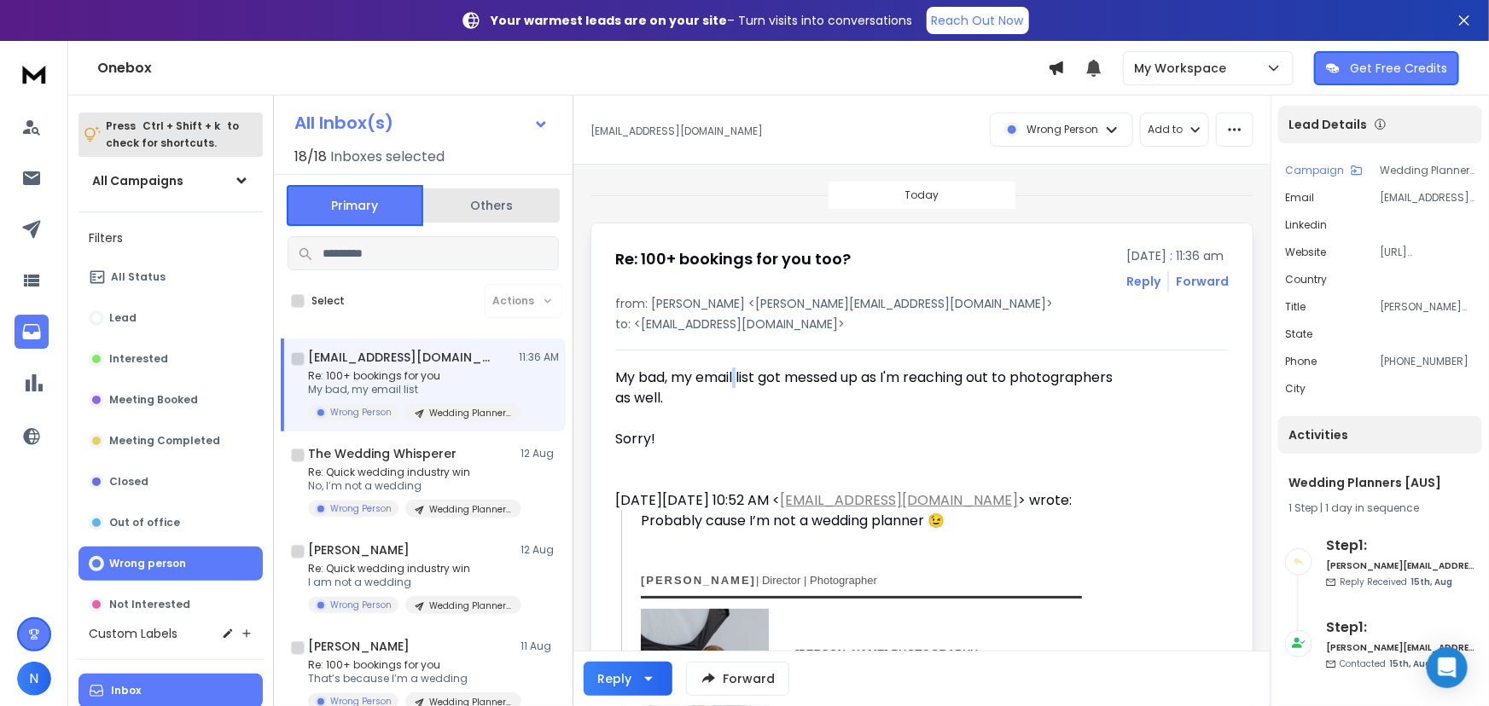
click at [738, 381] on div "My bad, my email list got messed up as I'm reaching out to photographers as wel…" at bounding box center [864, 409] width 498 height 82
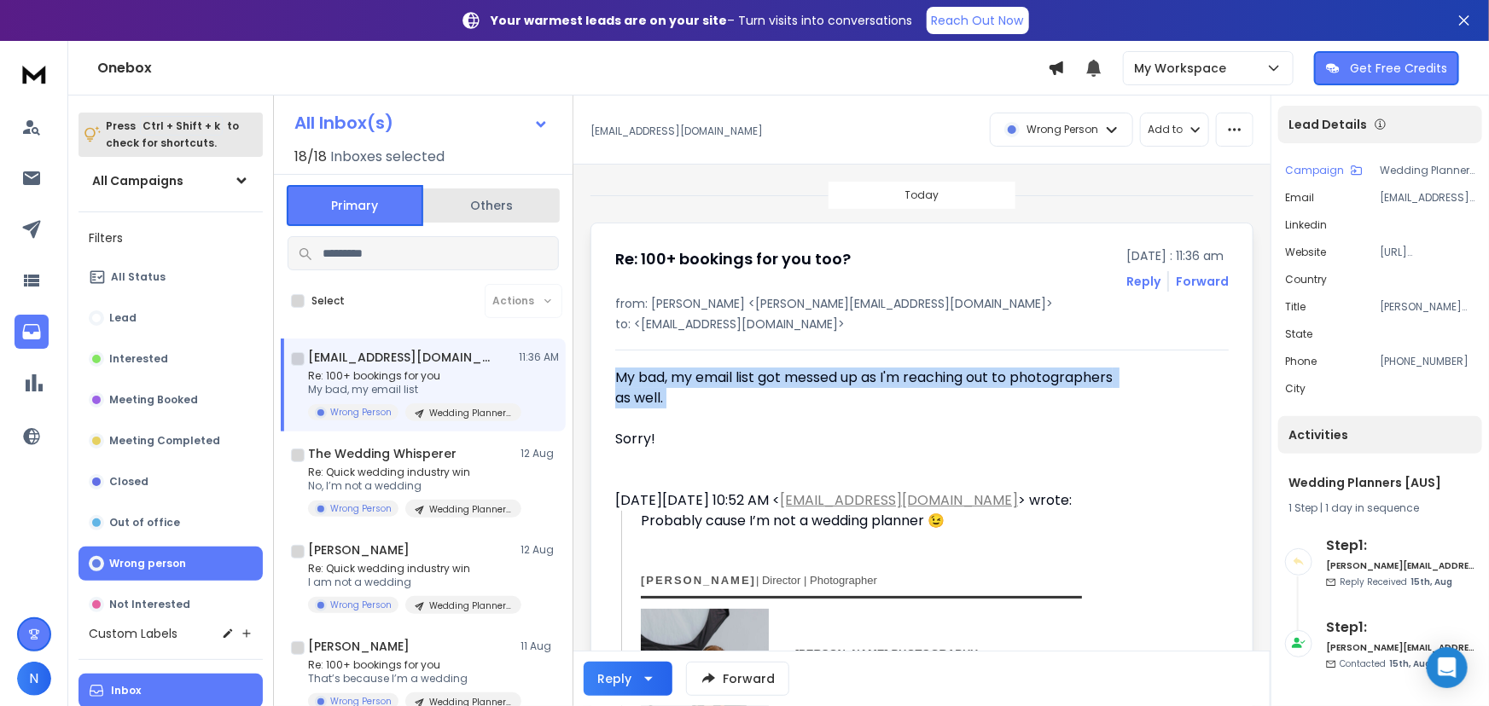
click at [740, 381] on div "My bad, my email list got messed up as I'm reaching out to photographers as wel…" at bounding box center [864, 409] width 498 height 82
click at [817, 383] on div "My bad, my email list got messed up as I'm reaching out to photographers as wel…" at bounding box center [864, 409] width 498 height 82
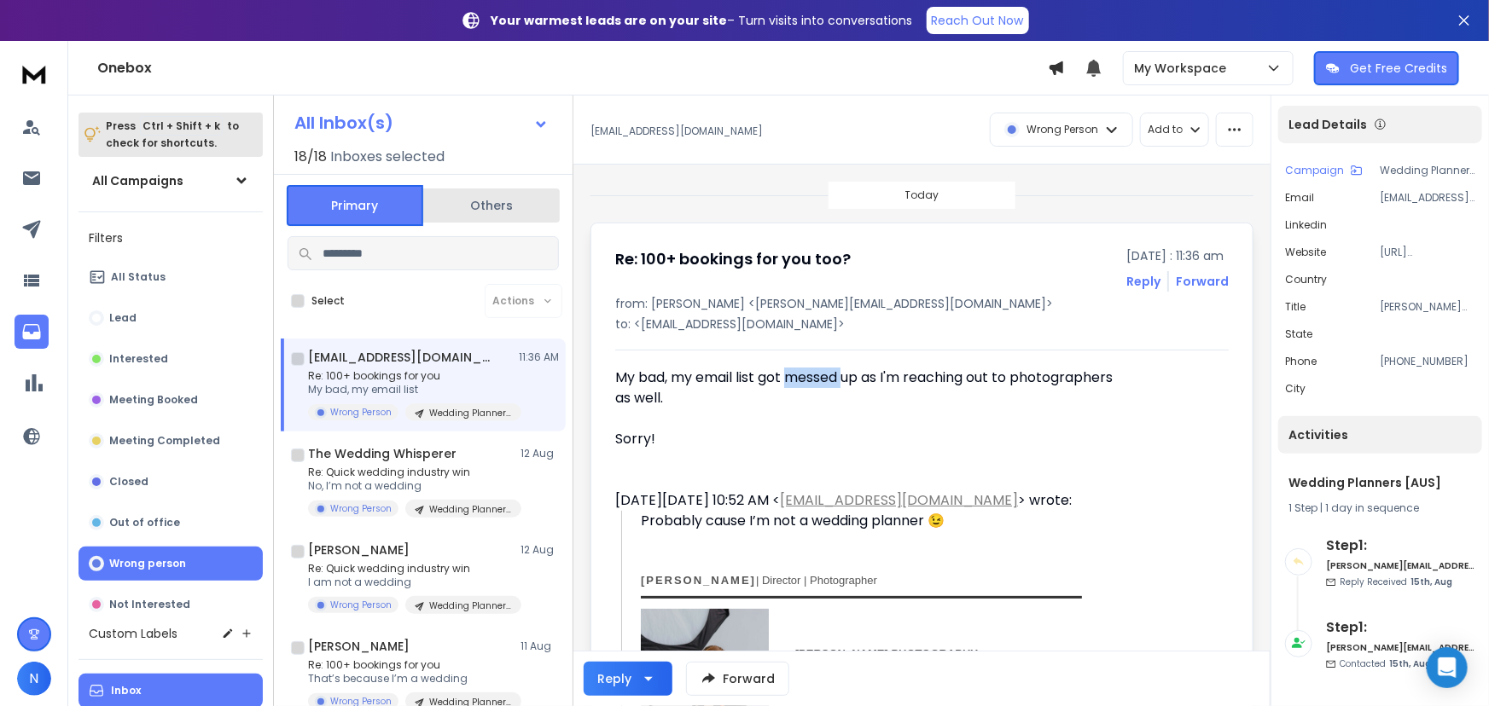
click at [816, 383] on div "My bad, my email list got messed up as I'm reaching out to photographers as wel…" at bounding box center [864, 409] width 498 height 82
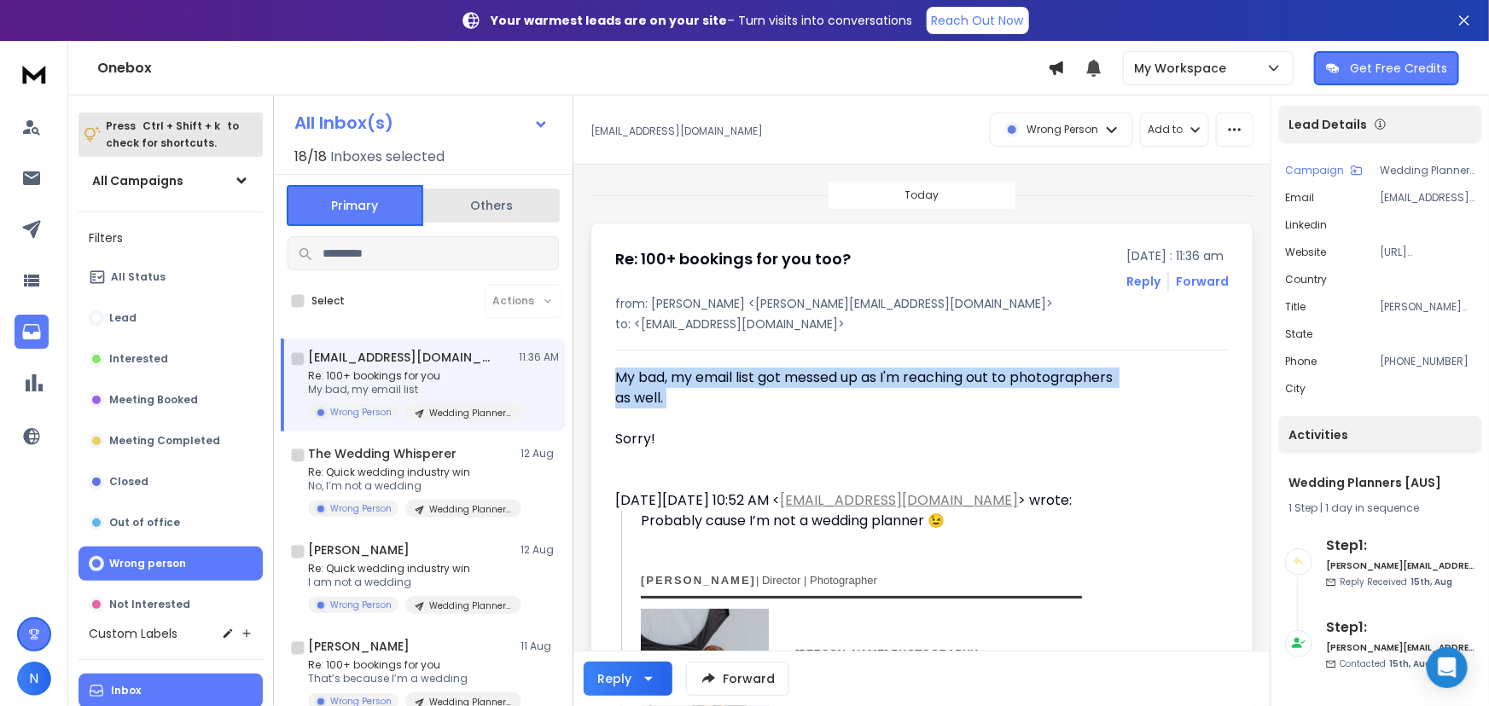
click at [816, 383] on div "My bad, my email list got messed up as I'm reaching out to photographers as wel…" at bounding box center [864, 409] width 498 height 82
click at [758, 425] on div "My bad, my email list got messed up as I'm reaching out to photographers as wel…" at bounding box center [864, 409] width 498 height 82
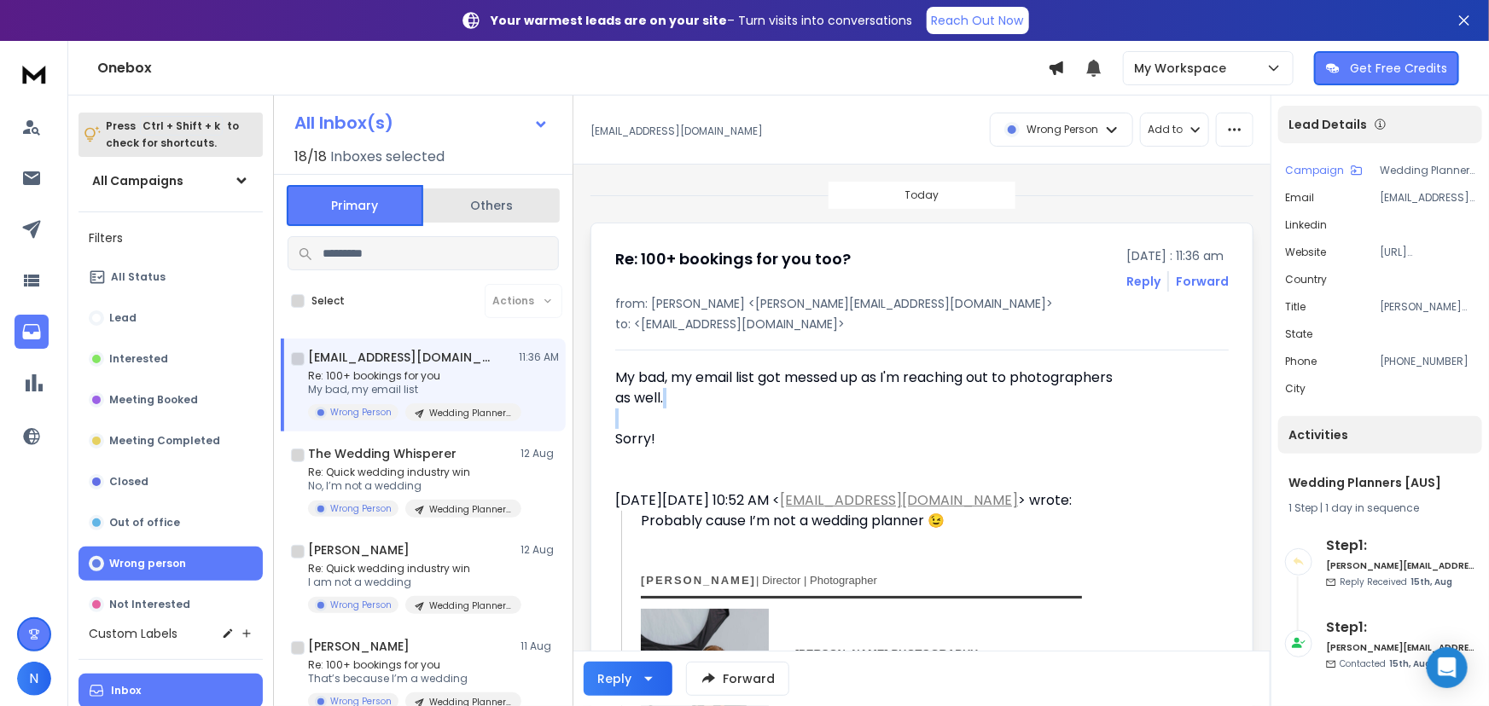
click at [758, 426] on div "My bad, my email list got messed up as I'm reaching out to photographers as wel…" at bounding box center [864, 409] width 498 height 82
click at [725, 398] on div "My bad, my email list got messed up as I'm reaching out to photographers as wel…" at bounding box center [864, 409] width 498 height 82
click at [724, 398] on div "My bad, my email list got messed up as I'm reaching out to photographers as wel…" at bounding box center [864, 409] width 498 height 82
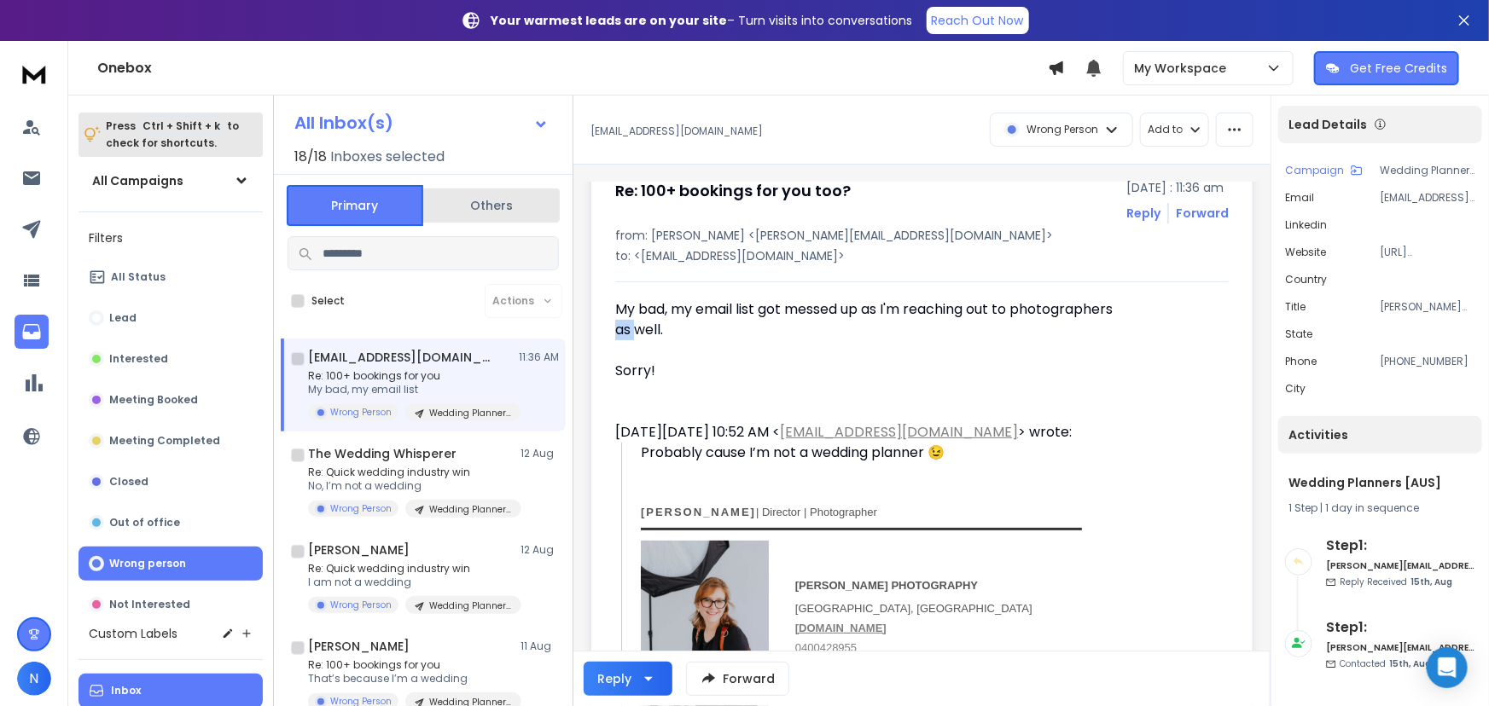
scroll to position [77, 0]
